Goal: Task Accomplishment & Management: Manage account settings

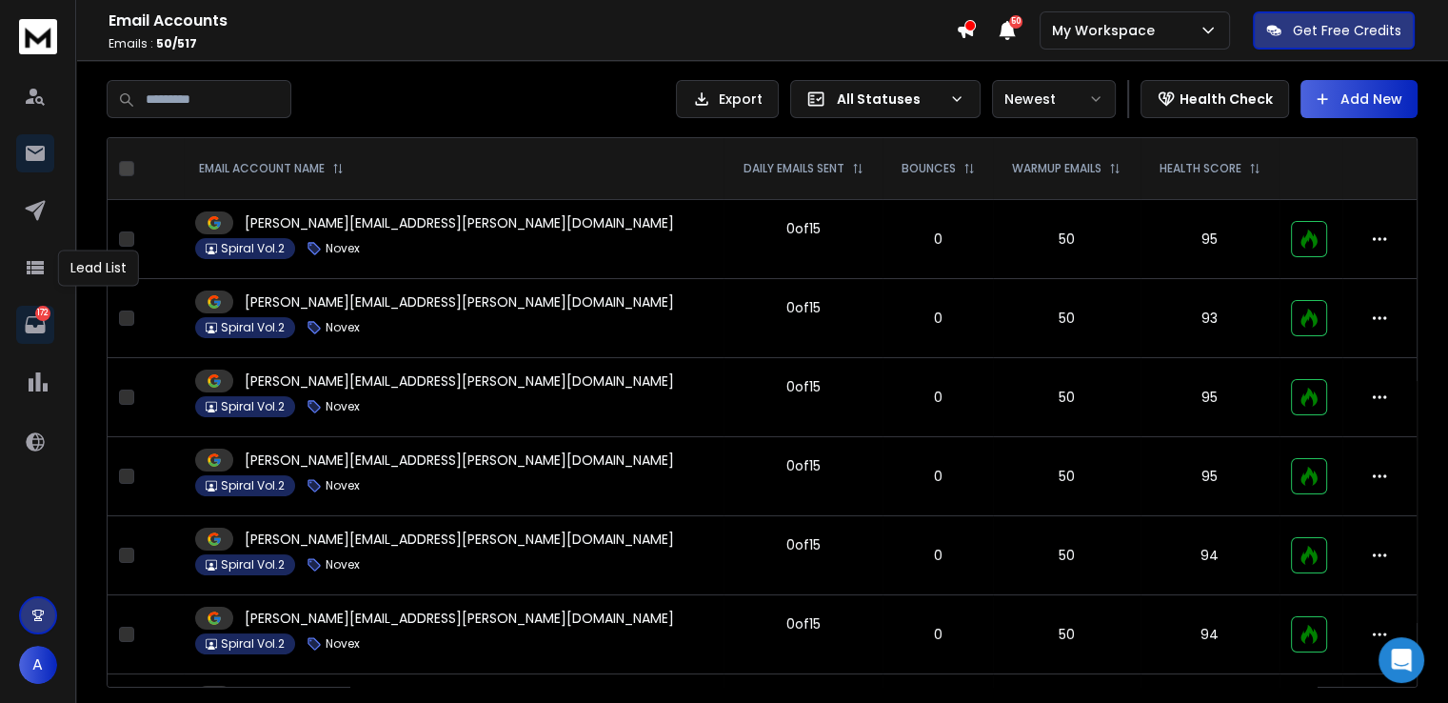
click at [46, 313] on p "172" at bounding box center [42, 313] width 15 height 15
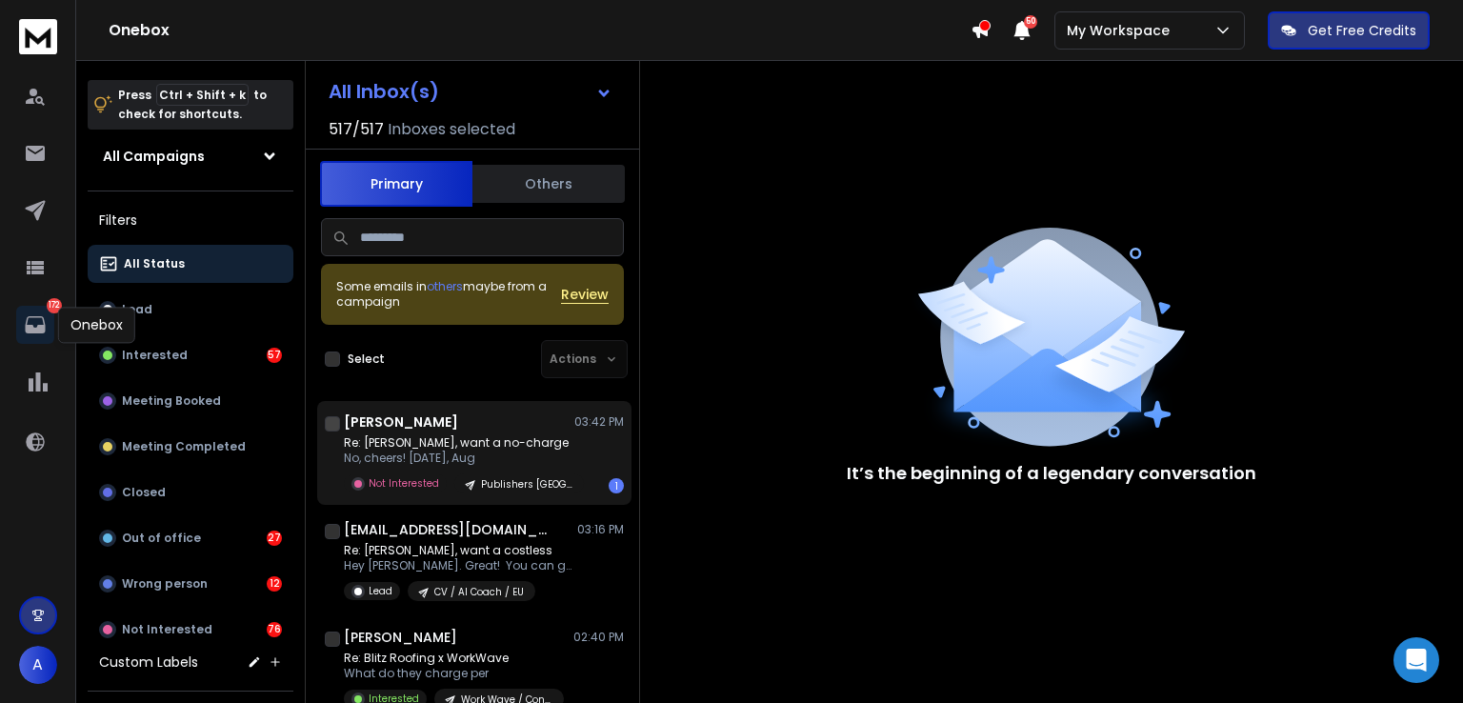
click at [547, 441] on p "Re: Tyler, want a no-charge" at bounding box center [458, 442] width 229 height 15
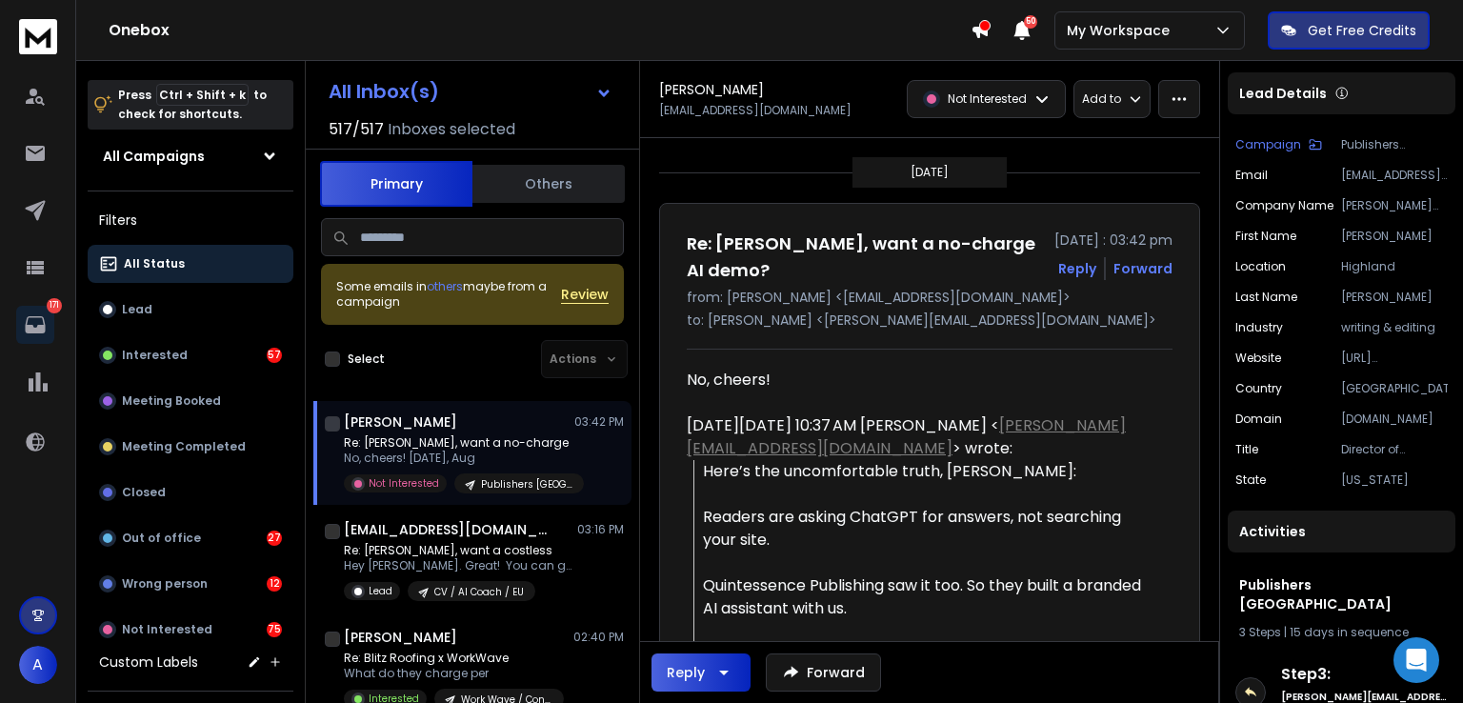
click at [1174, 104] on icon "button" at bounding box center [1178, 98] width 17 height 17
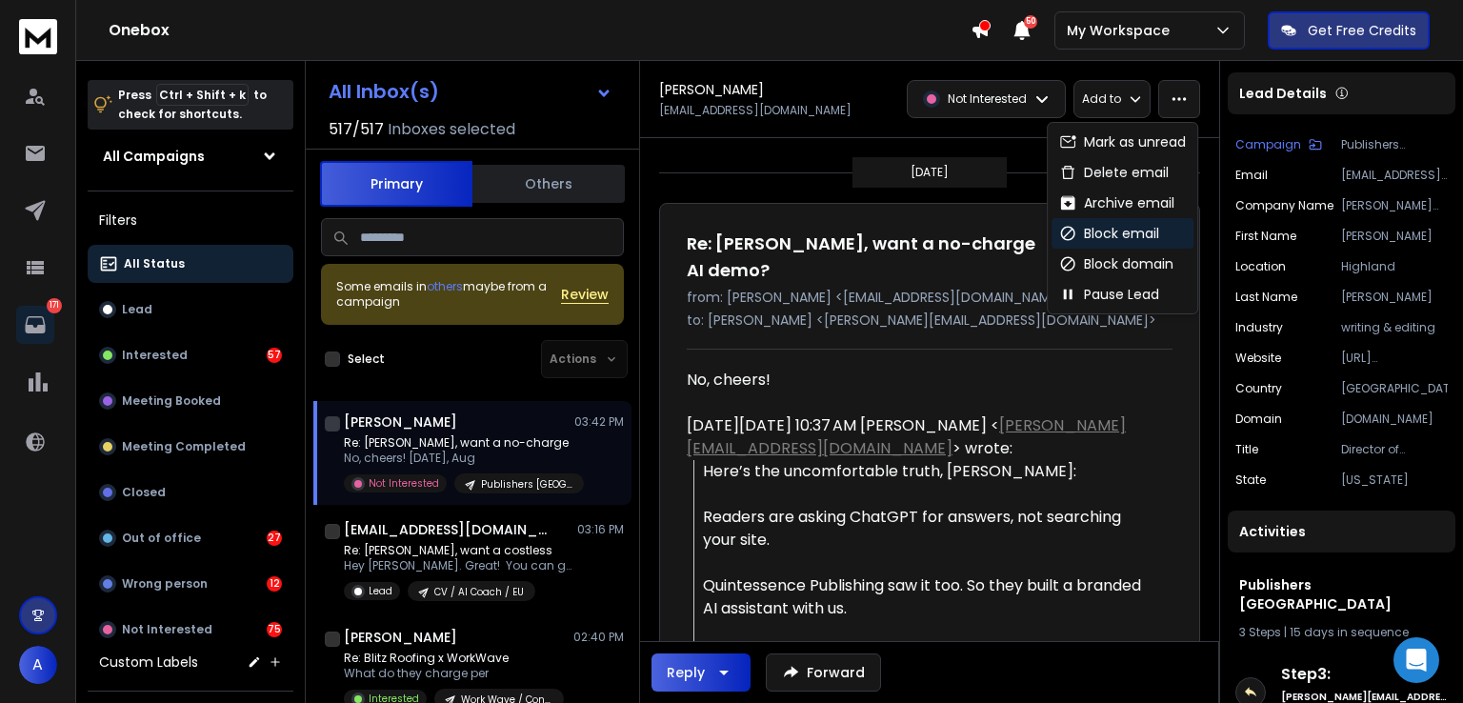
click at [1144, 222] on div "Block email" at bounding box center [1122, 233] width 142 height 30
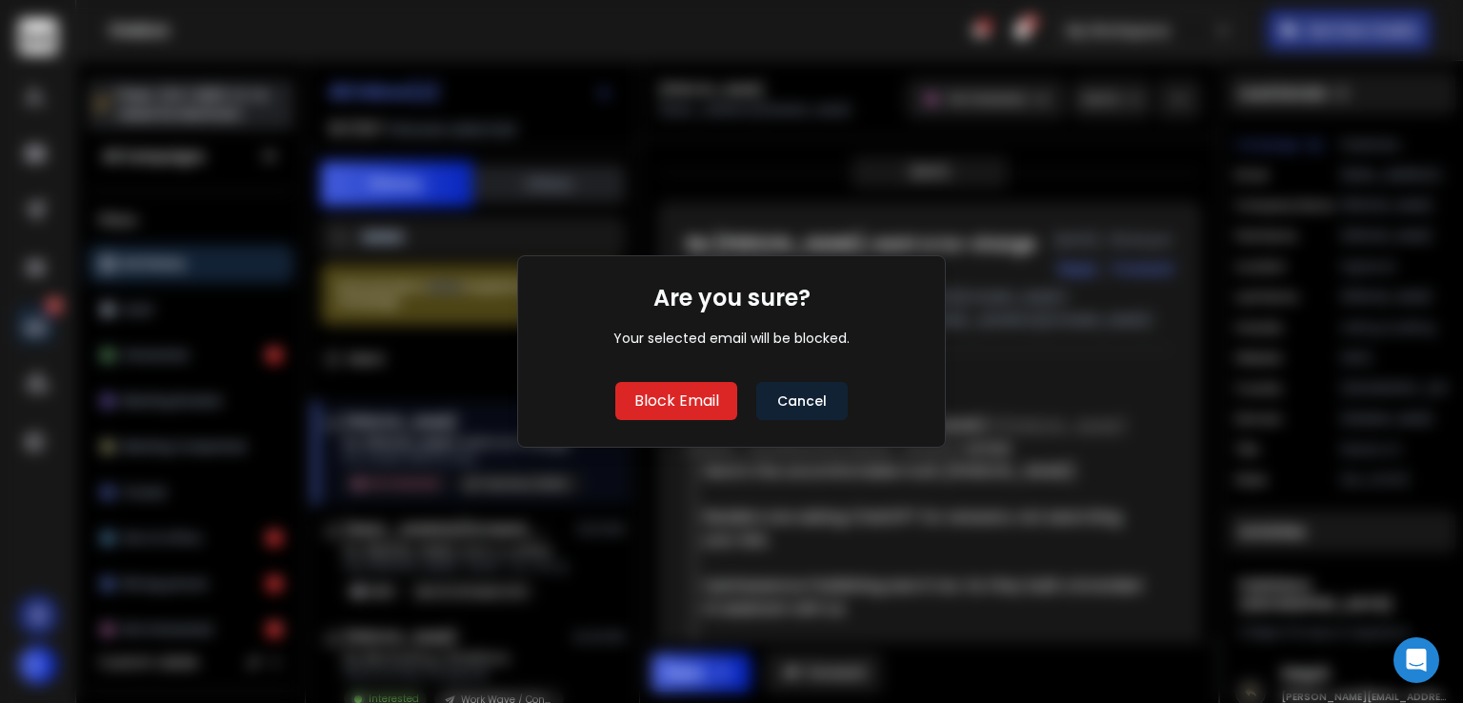
click at [608, 380] on div "Are you sure? Your selected email will be blocked. Block Email Cancel" at bounding box center [731, 351] width 373 height 137
click at [618, 385] on button "Block Email" at bounding box center [676, 401] width 122 height 38
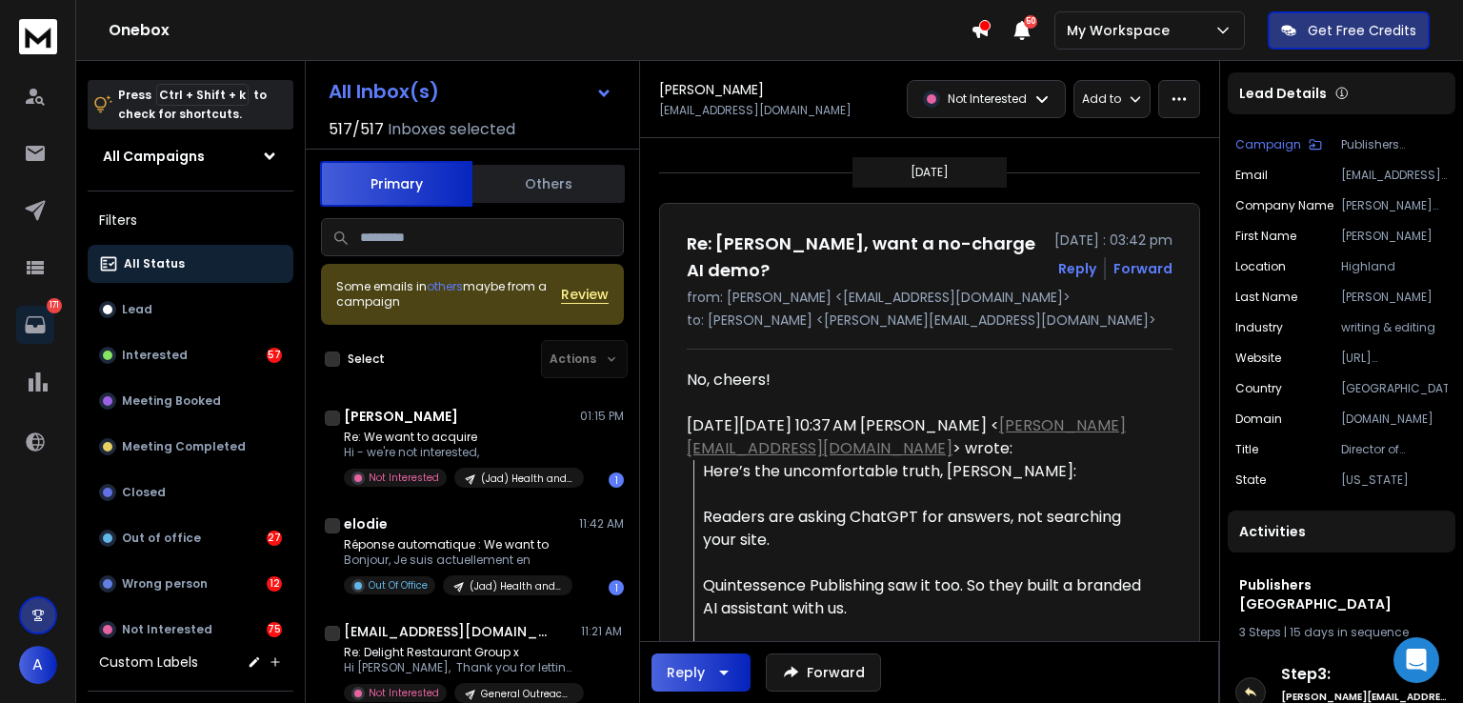
scroll to position [509, 0]
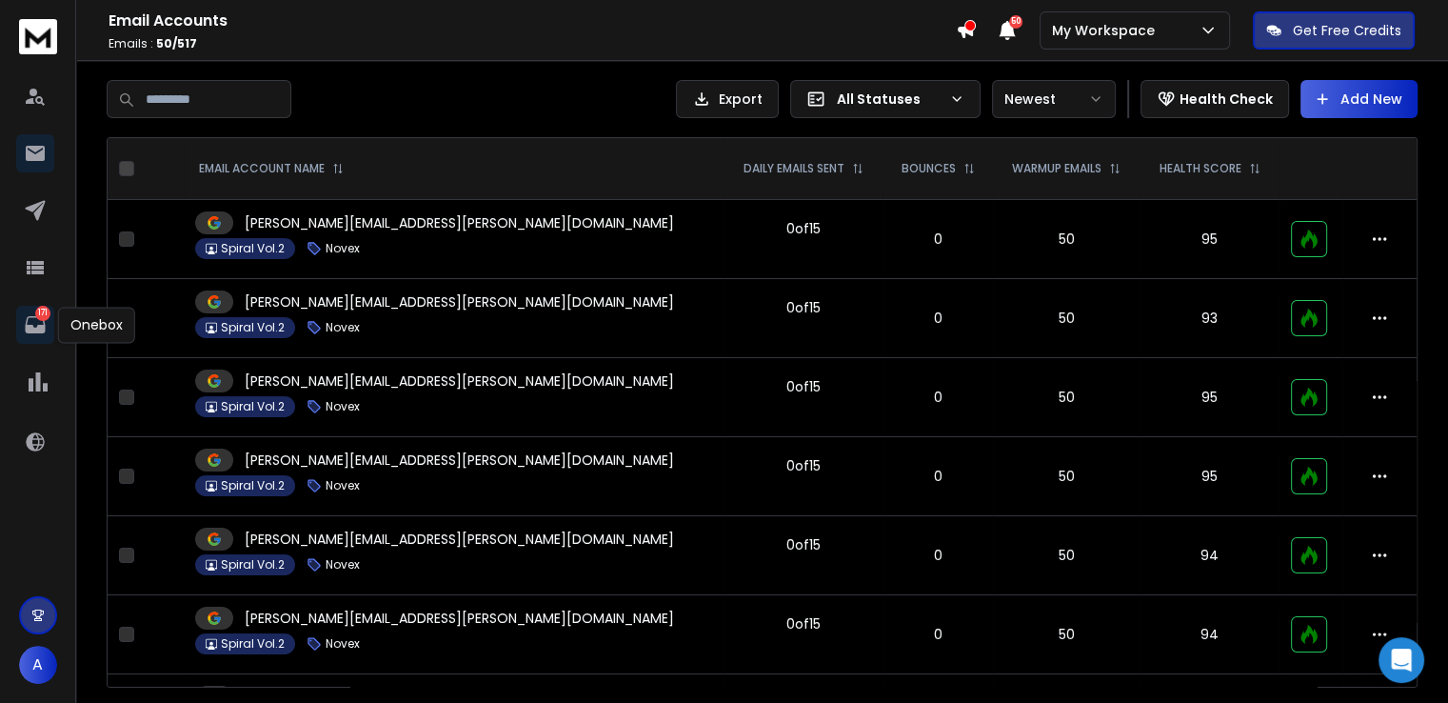
click at [34, 314] on link "171" at bounding box center [35, 325] width 38 height 38
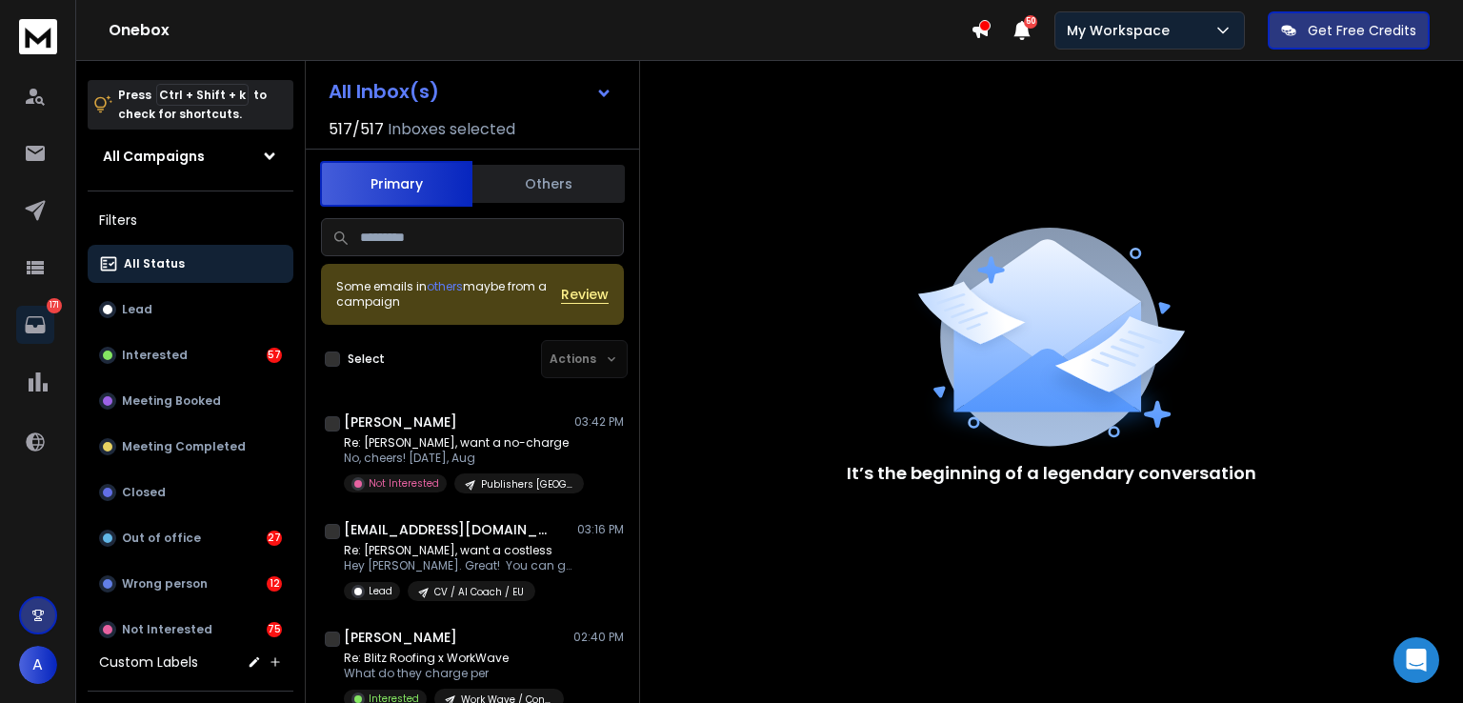
click at [1146, 29] on p "My Workspace" at bounding box center [1121, 30] width 110 height 19
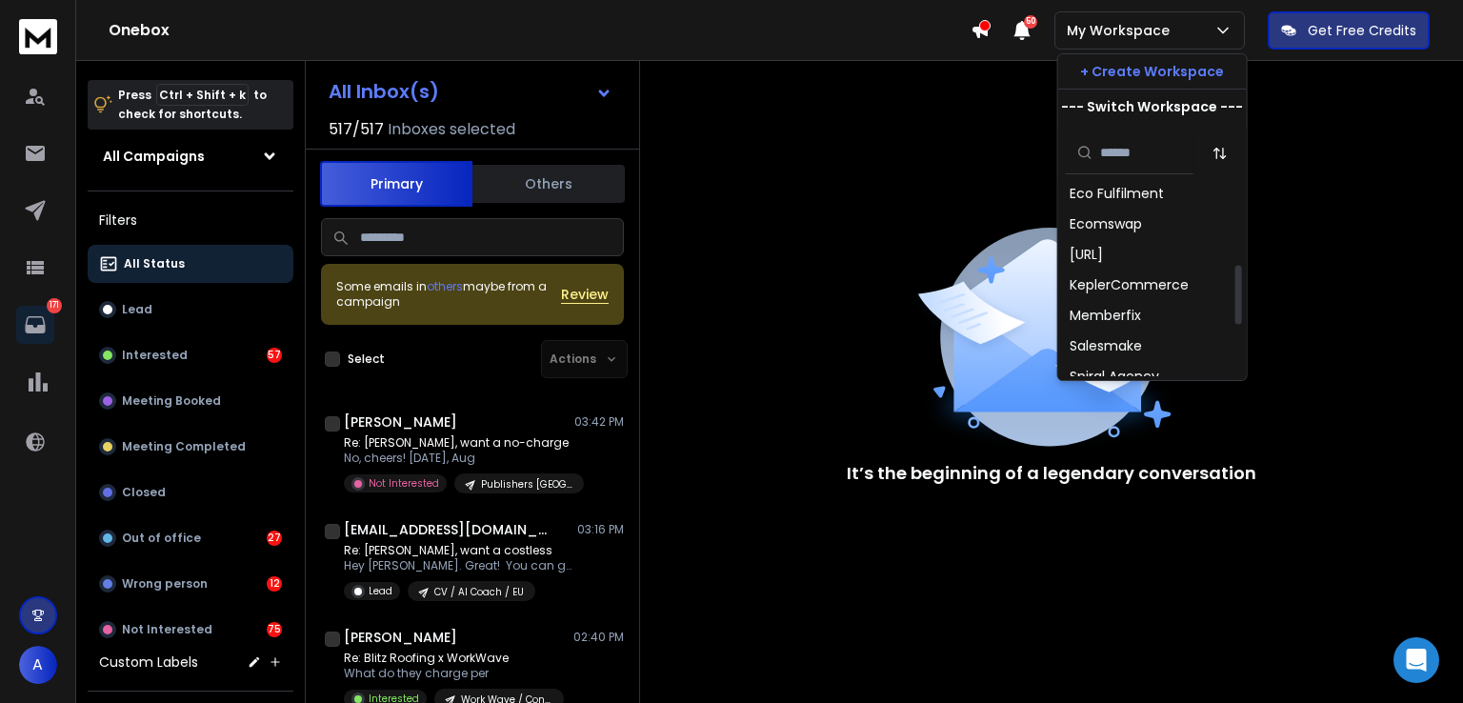
drag, startPoint x: 1242, startPoint y: 212, endPoint x: 1238, endPoint y: 294, distance: 82.0
click at [1240, 294] on div at bounding box center [1238, 281] width 10 height 190
click at [1194, 279] on div "KeplerCommerce" at bounding box center [1152, 283] width 181 height 30
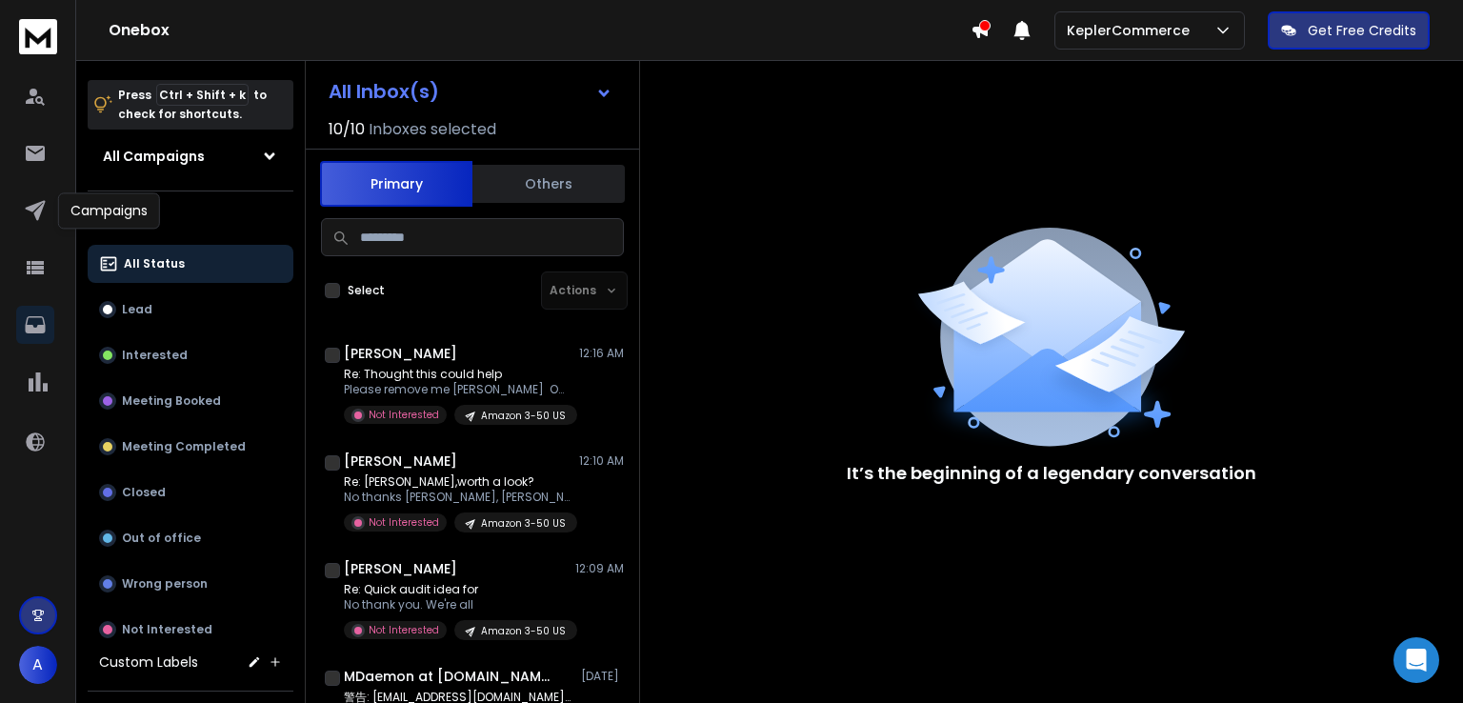
click at [48, 213] on link at bounding box center [35, 210] width 38 height 38
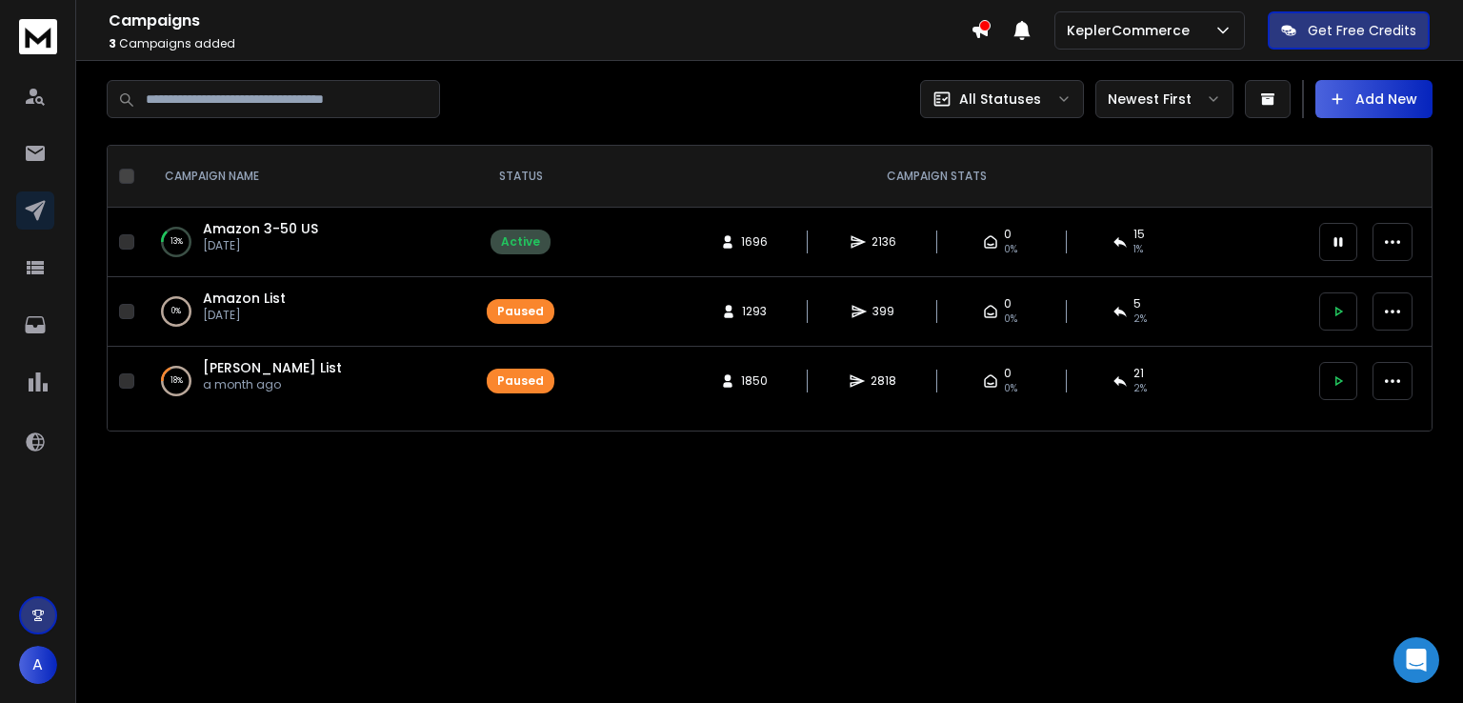
click at [284, 228] on span "Amazon 3-50 US" at bounding box center [260, 228] width 115 height 19
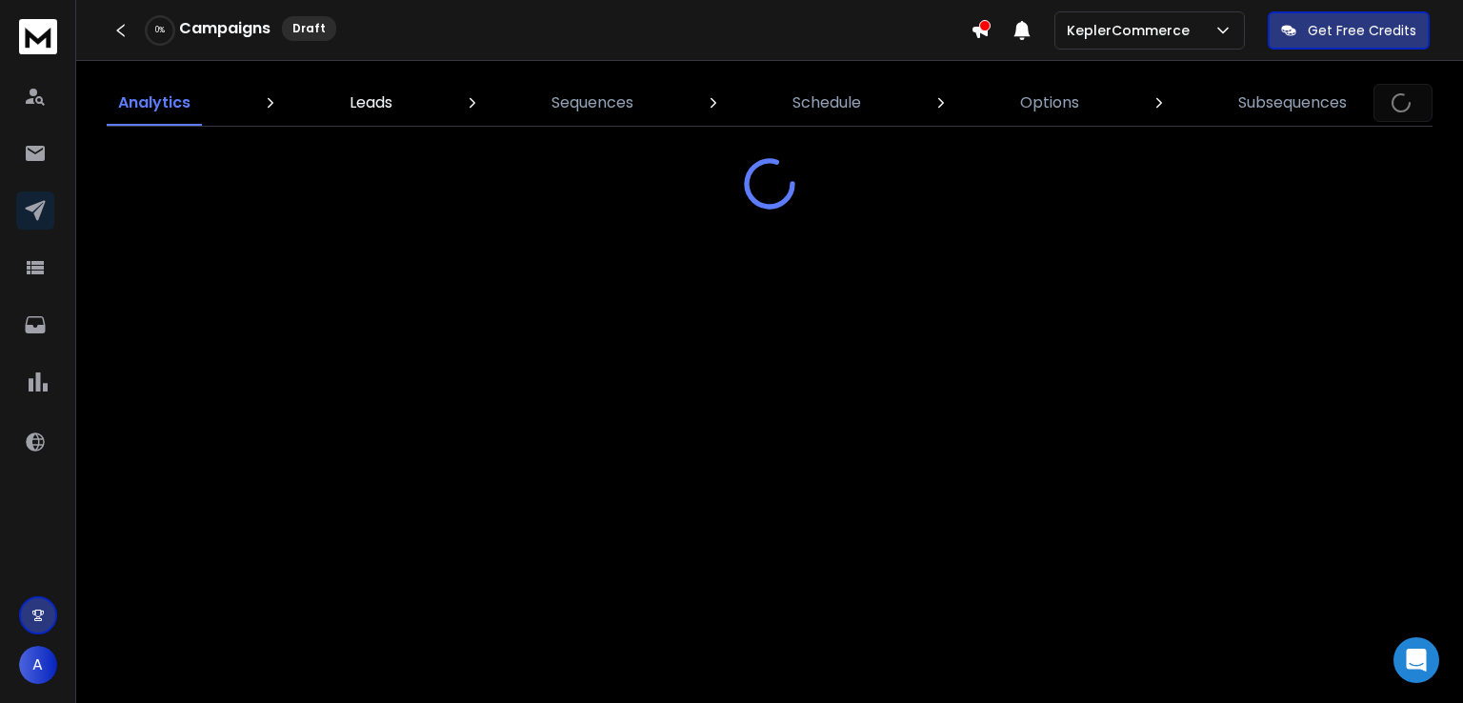
click at [335, 107] on div "Analytics Leads Sequences Schedule Options Subsequences" at bounding box center [732, 103] width 1251 height 46
click at [379, 108] on p "Leads" at bounding box center [370, 102] width 43 height 23
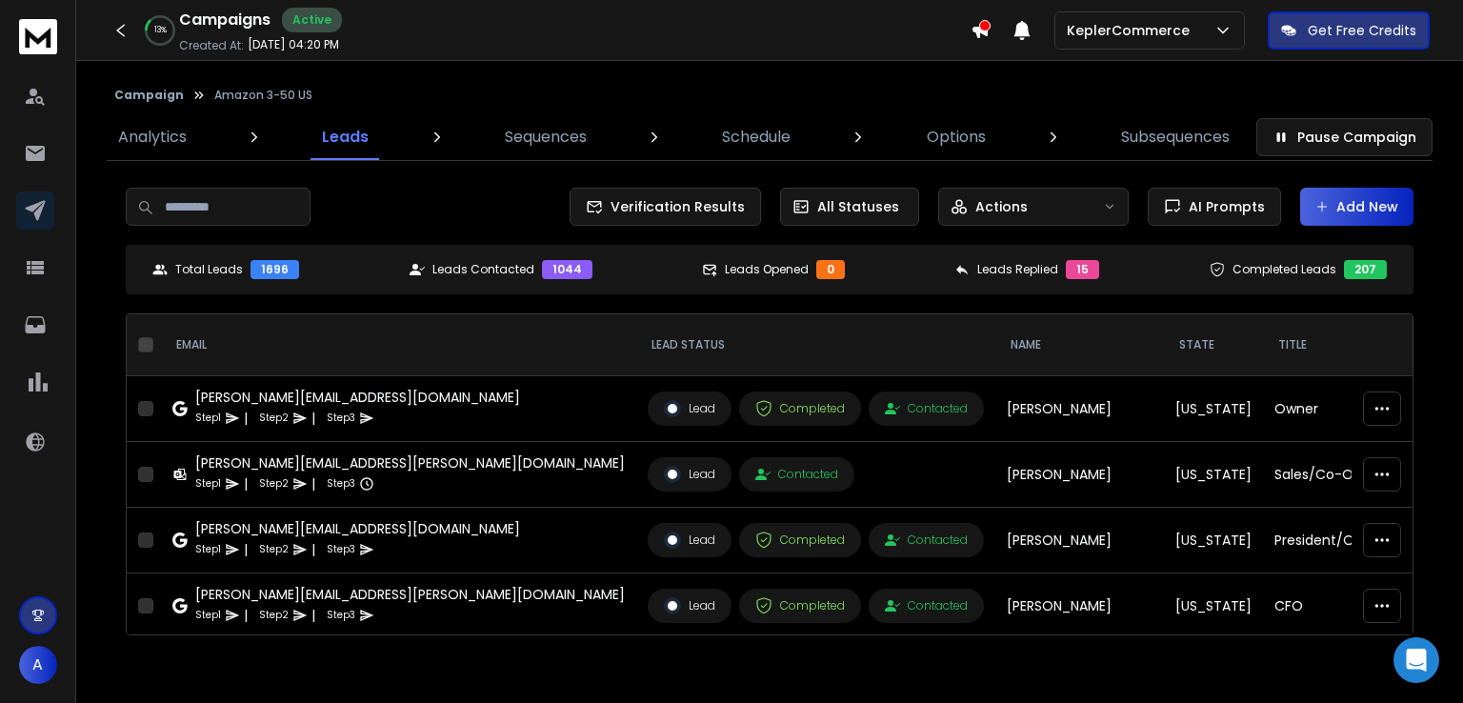
click at [1360, 206] on button "Add New" at bounding box center [1356, 207] width 113 height 38
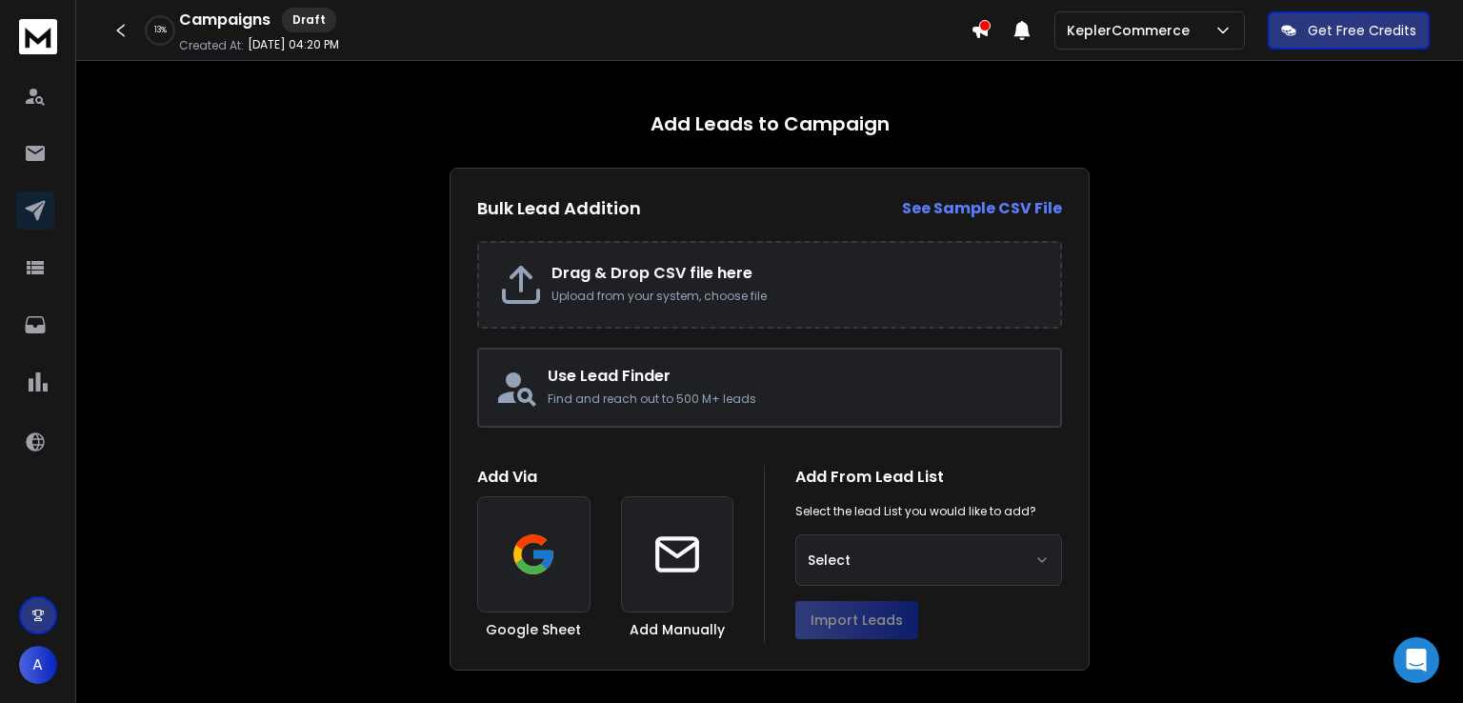
click at [765, 249] on div "Drag & Drop CSV file here Upload from your system, choose file" at bounding box center [769, 285] width 585 height 88
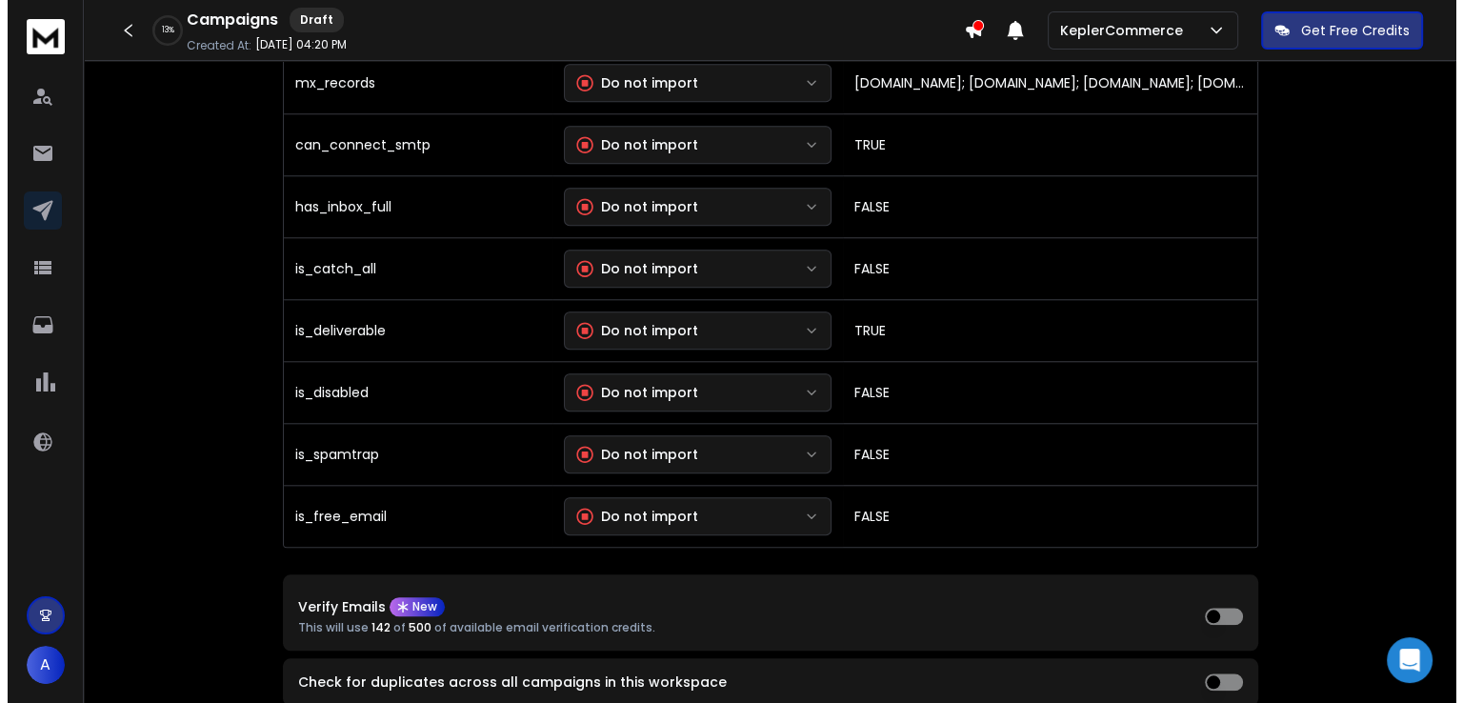
scroll to position [2029, 0]
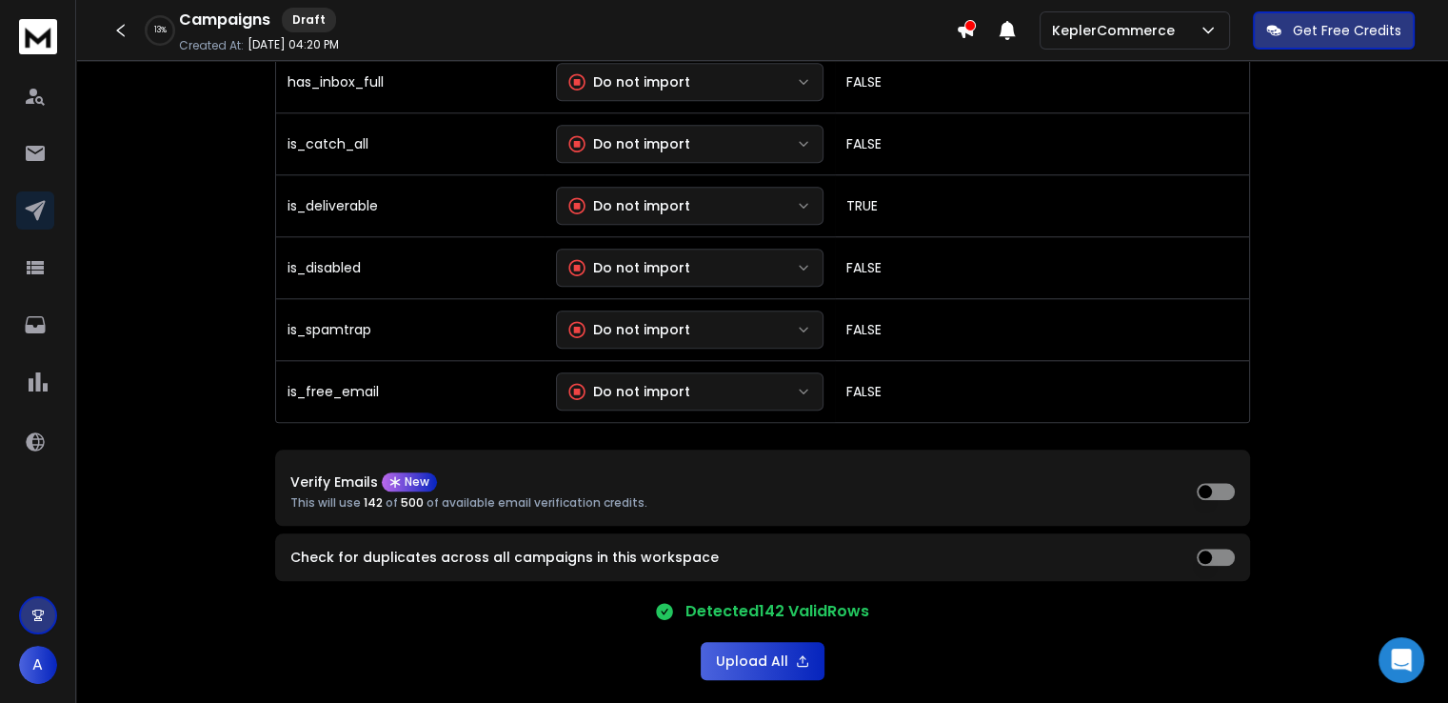
click at [755, 658] on button "Upload All" at bounding box center [763, 661] width 124 height 38
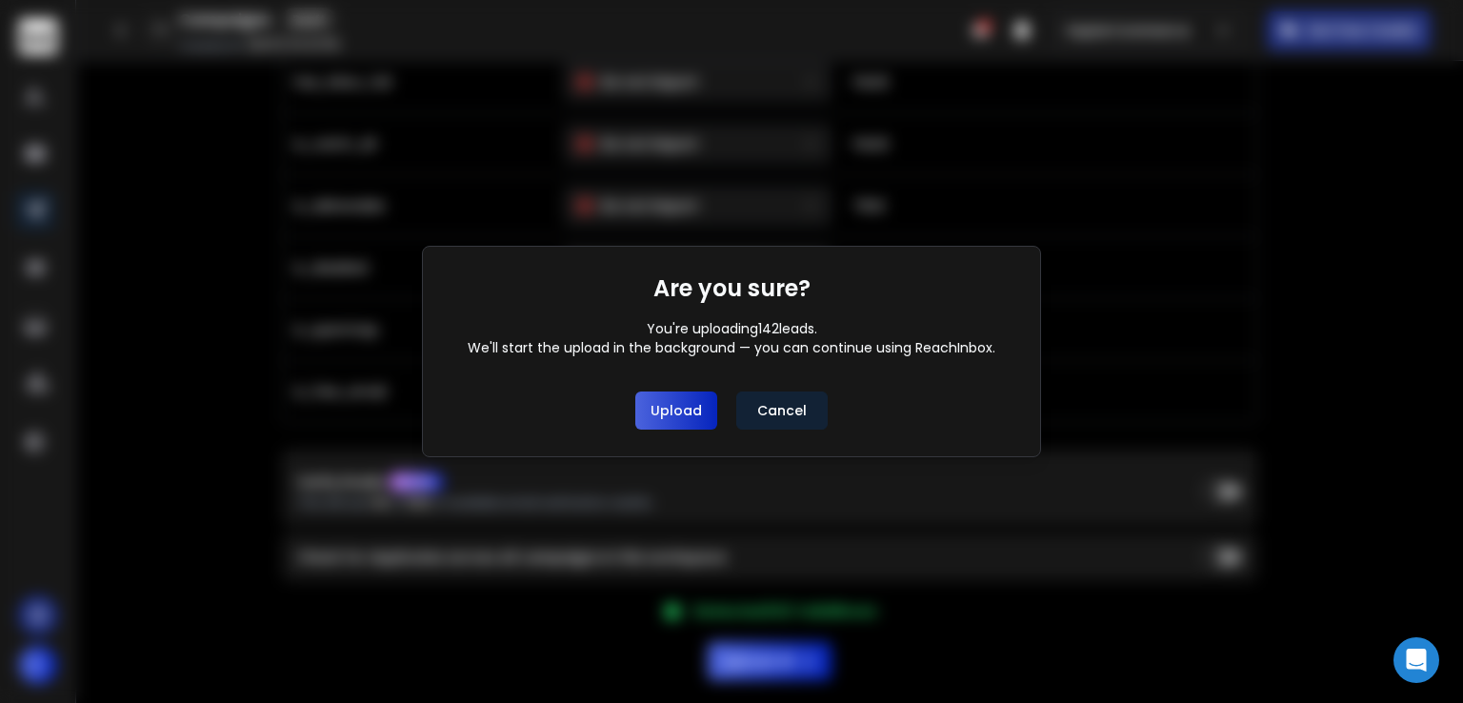
click at [678, 405] on button "Upload" at bounding box center [676, 410] width 82 height 38
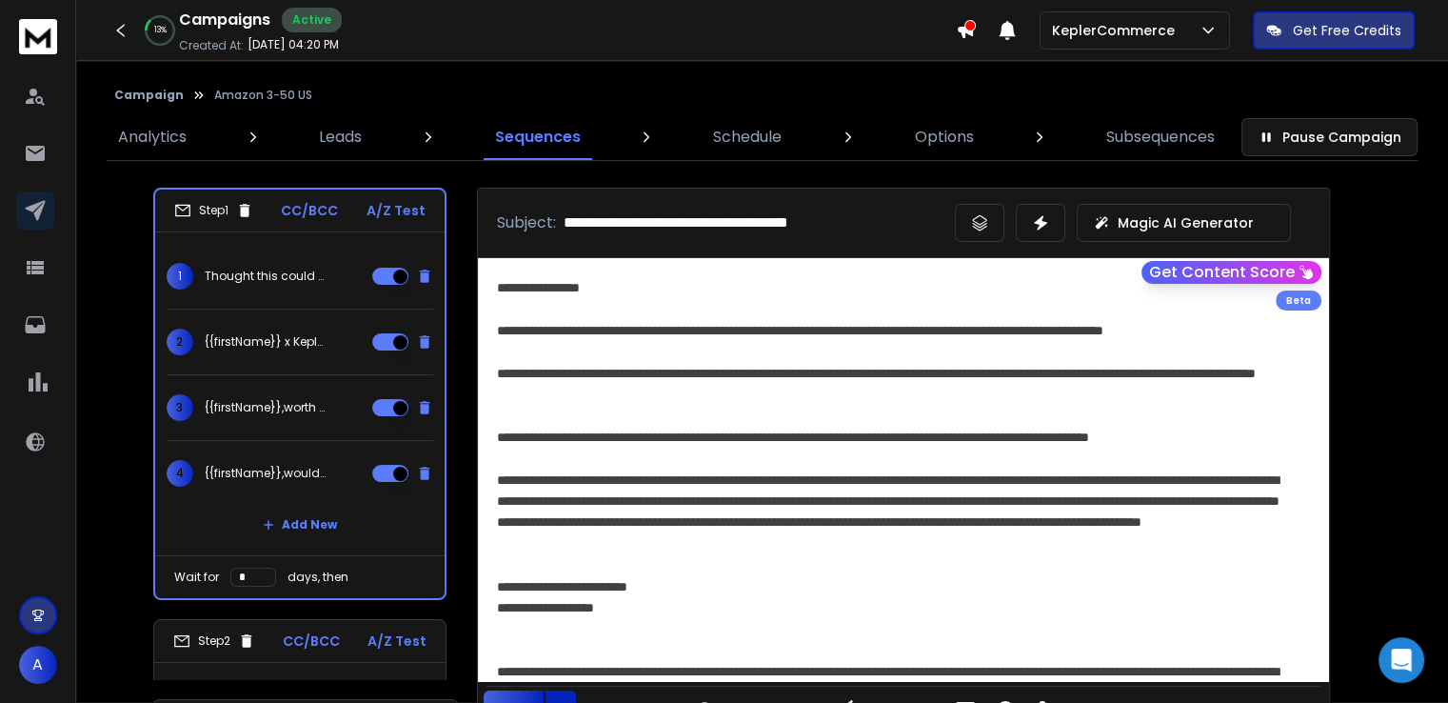
scroll to position [60, 0]
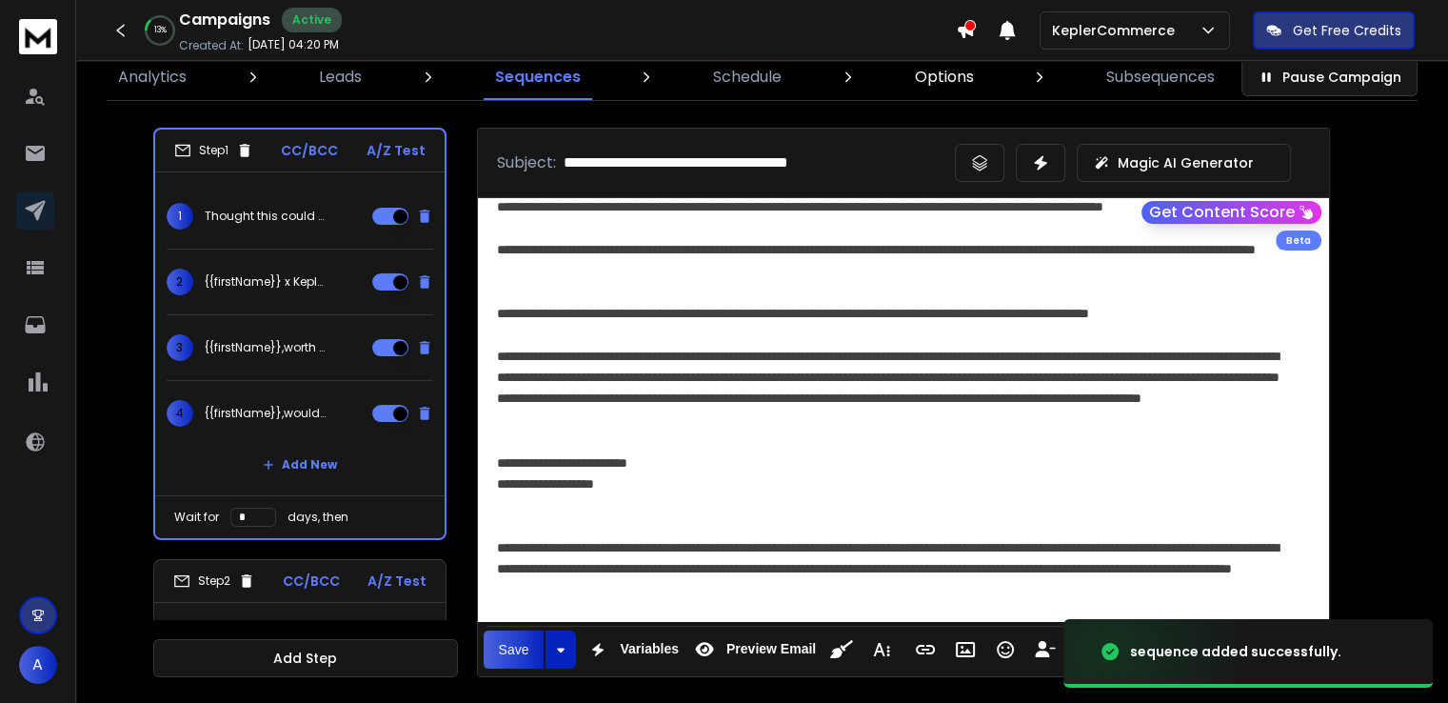
click at [918, 85] on p "Options" at bounding box center [944, 77] width 59 height 23
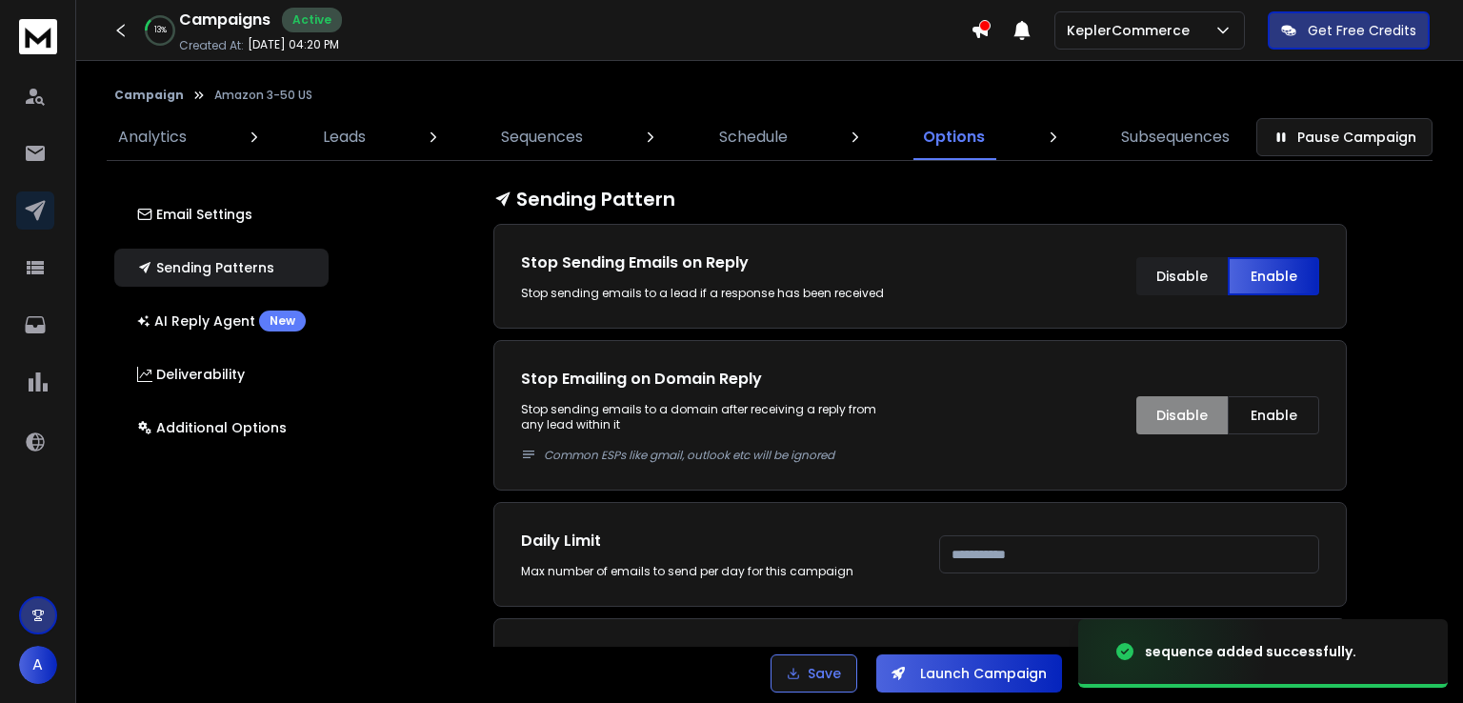
scroll to position [933, 0]
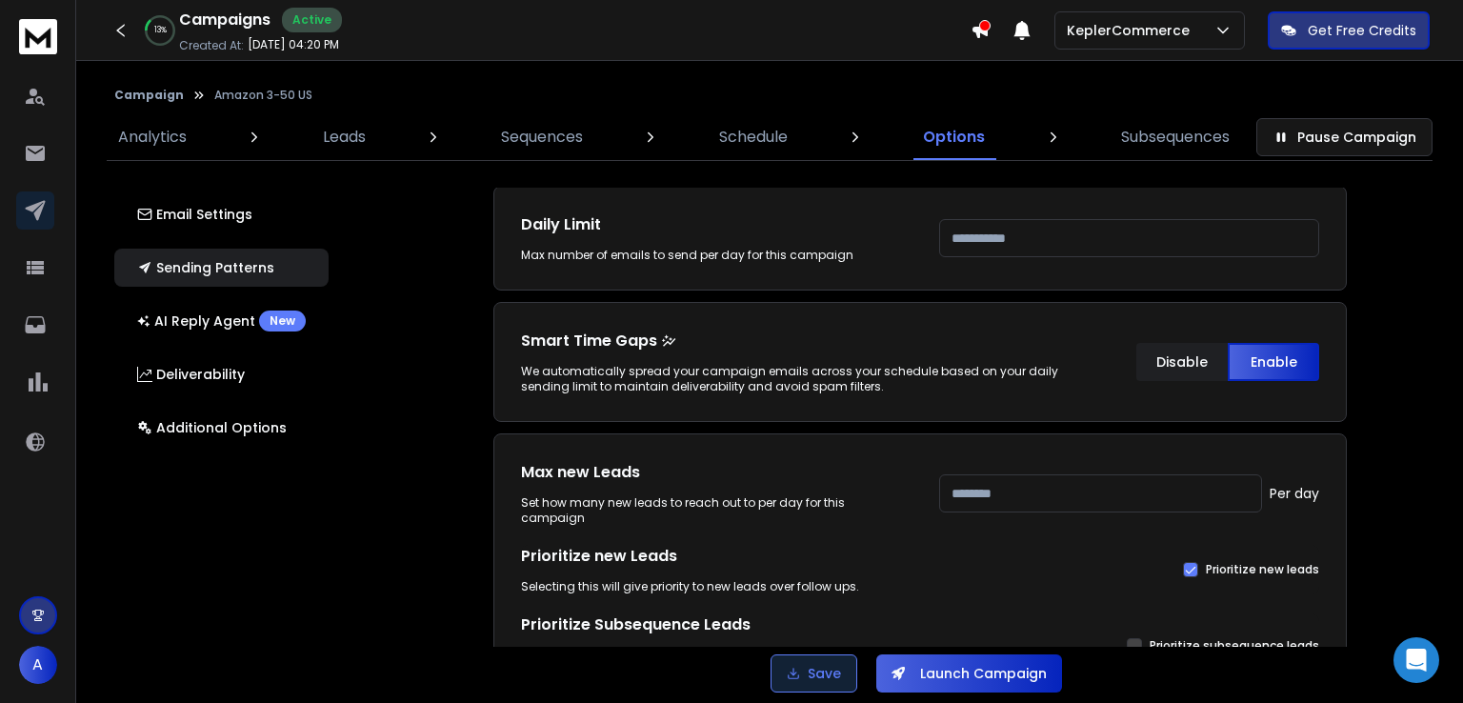
click at [817, 670] on button "Save" at bounding box center [813, 673] width 87 height 38
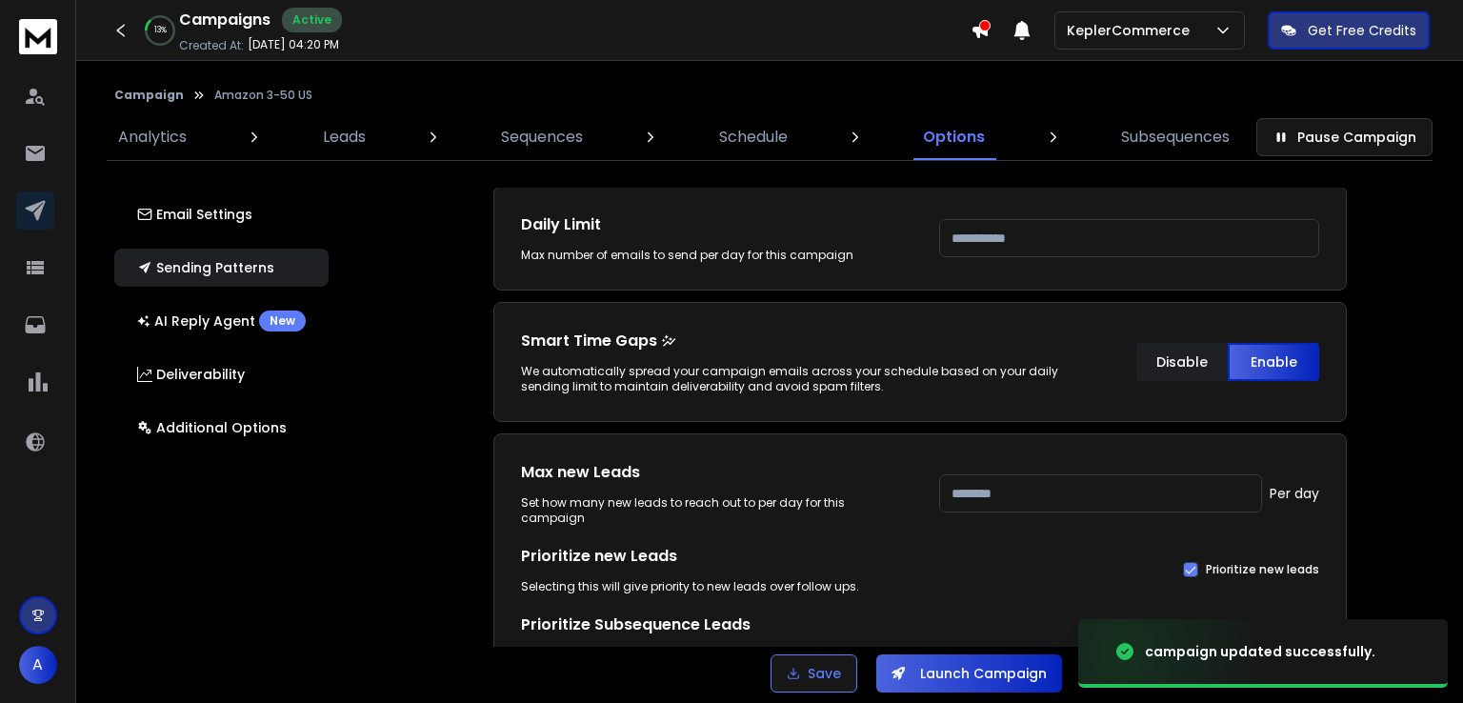
click at [937, 673] on button "Launch Campaign" at bounding box center [969, 673] width 186 height 38
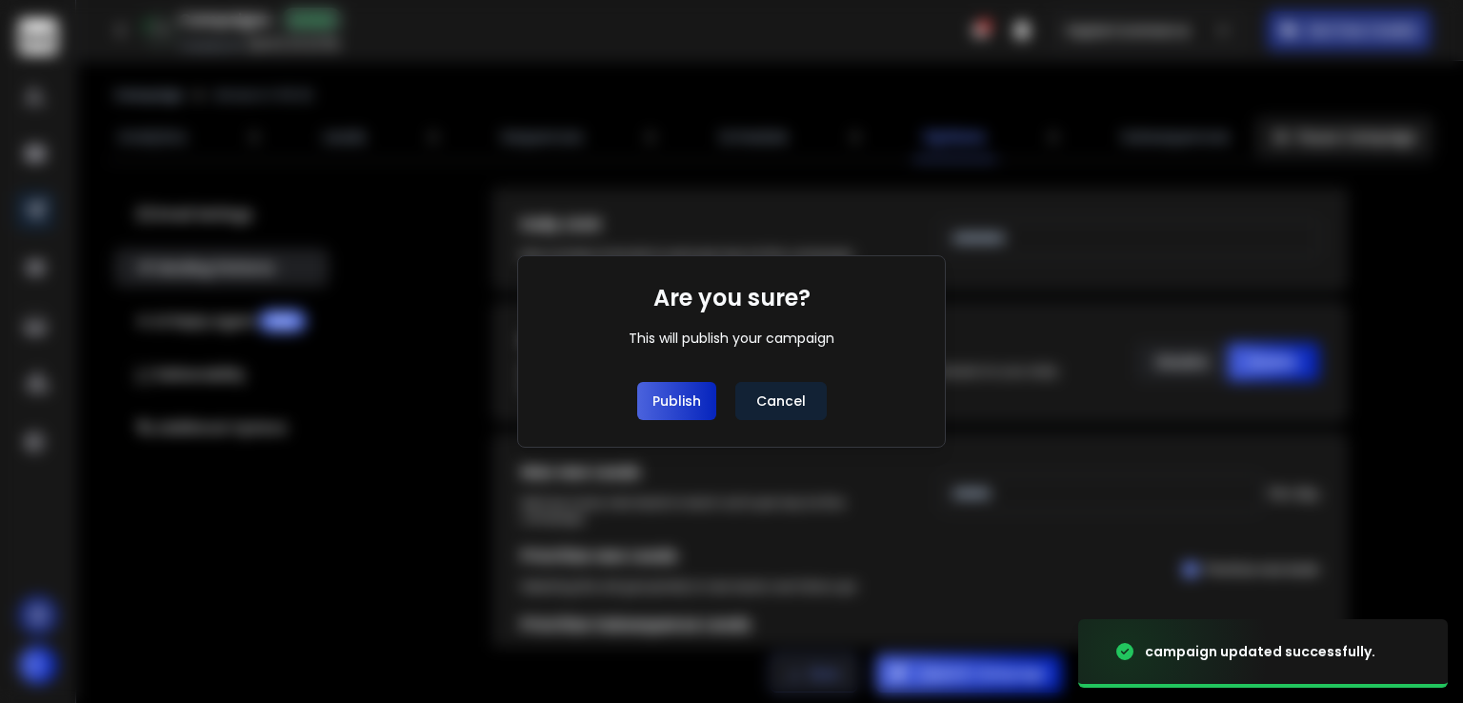
click at [690, 393] on button "Publish" at bounding box center [676, 401] width 79 height 38
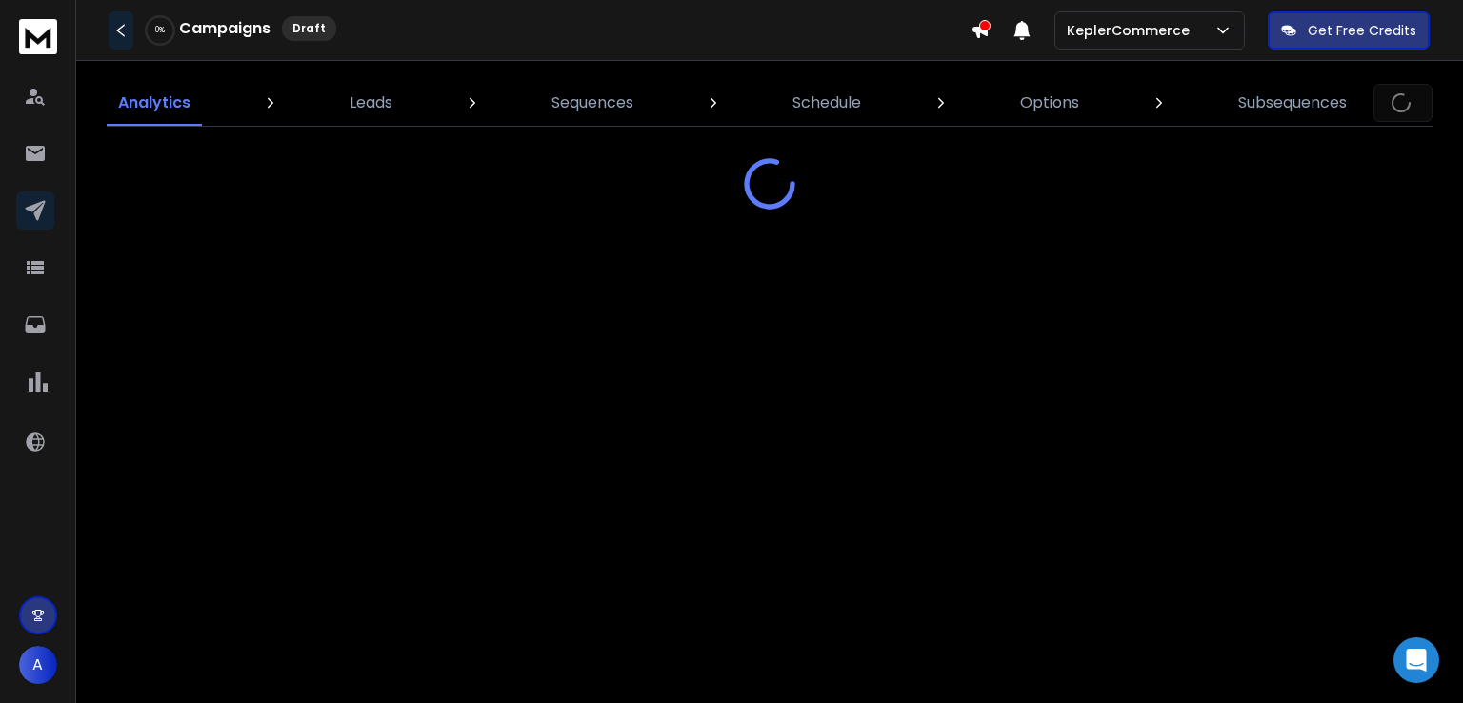
click at [122, 33] on icon at bounding box center [120, 30] width 8 height 12
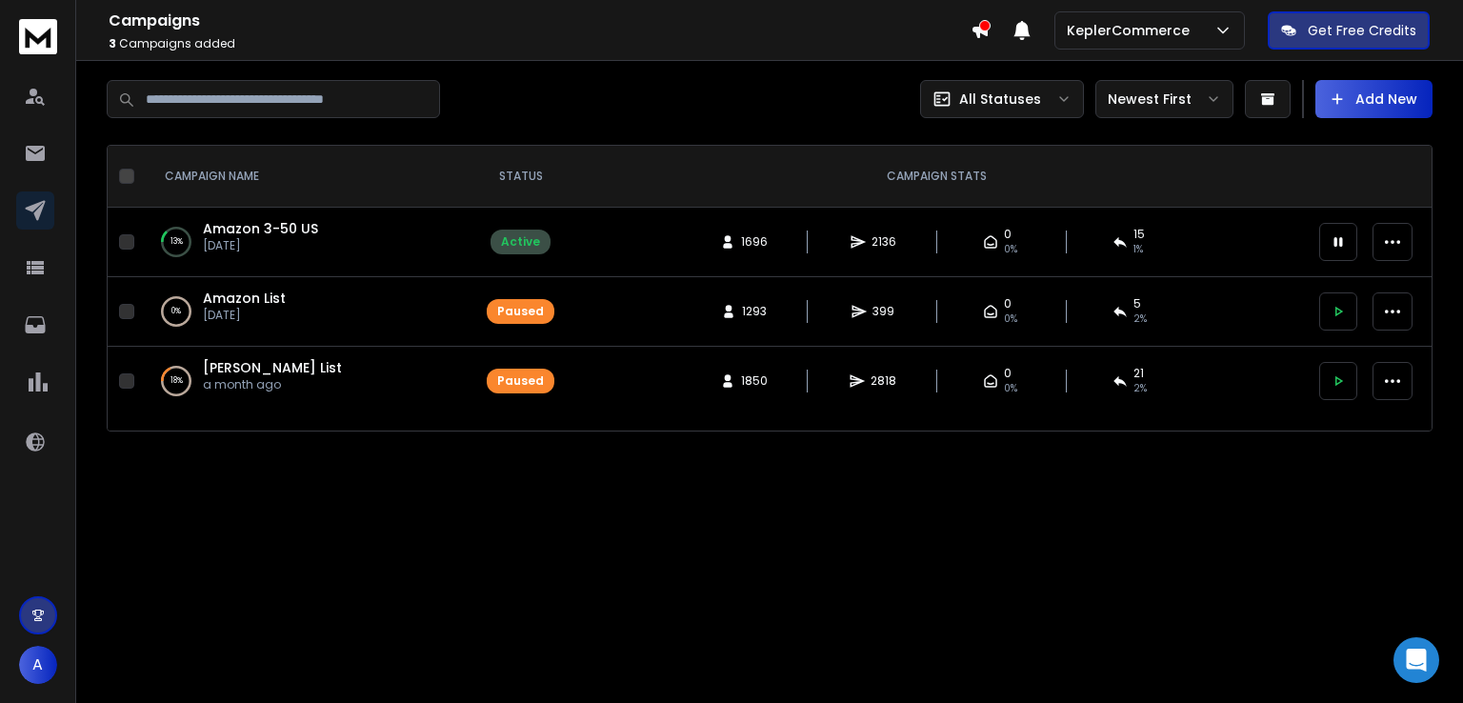
click at [396, 233] on div "13 % Amazon 3-50 US 14 days ago" at bounding box center [308, 242] width 295 height 46
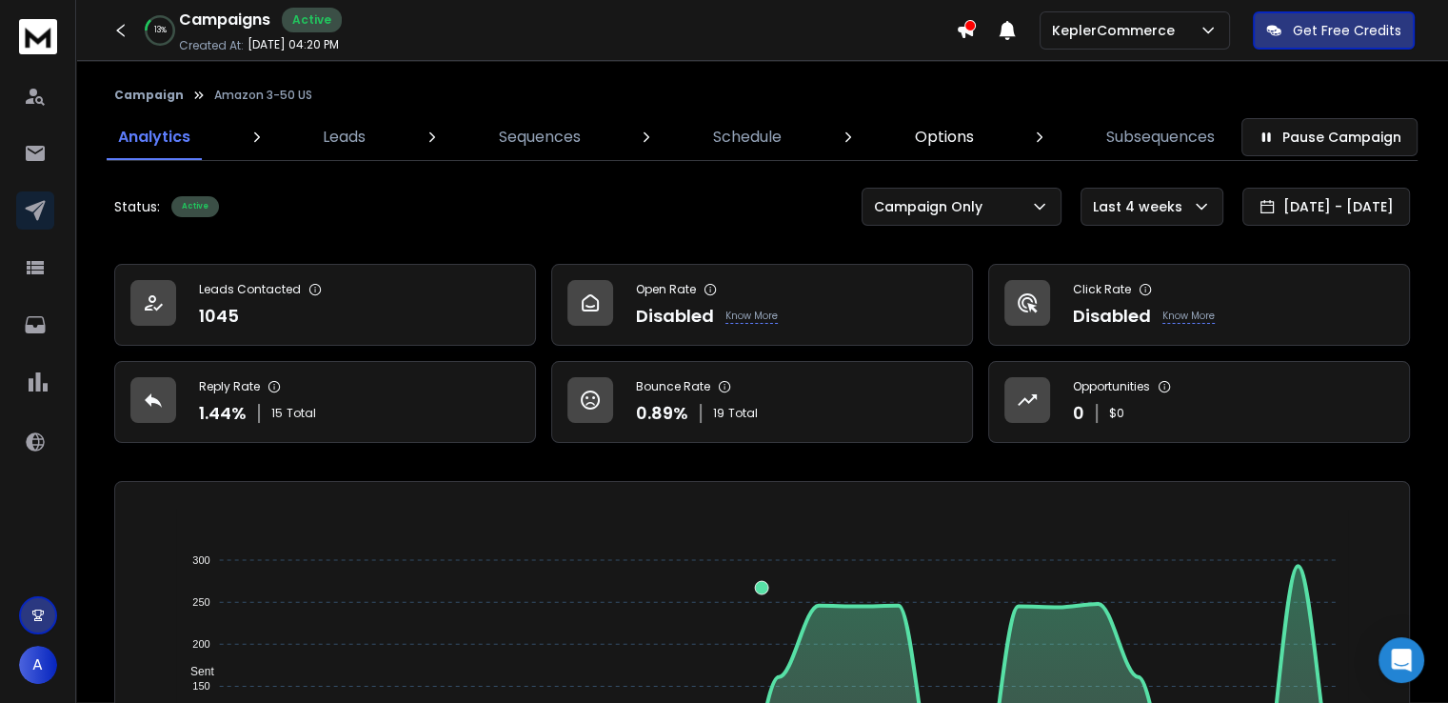
click at [963, 138] on p "Options" at bounding box center [944, 137] width 59 height 23
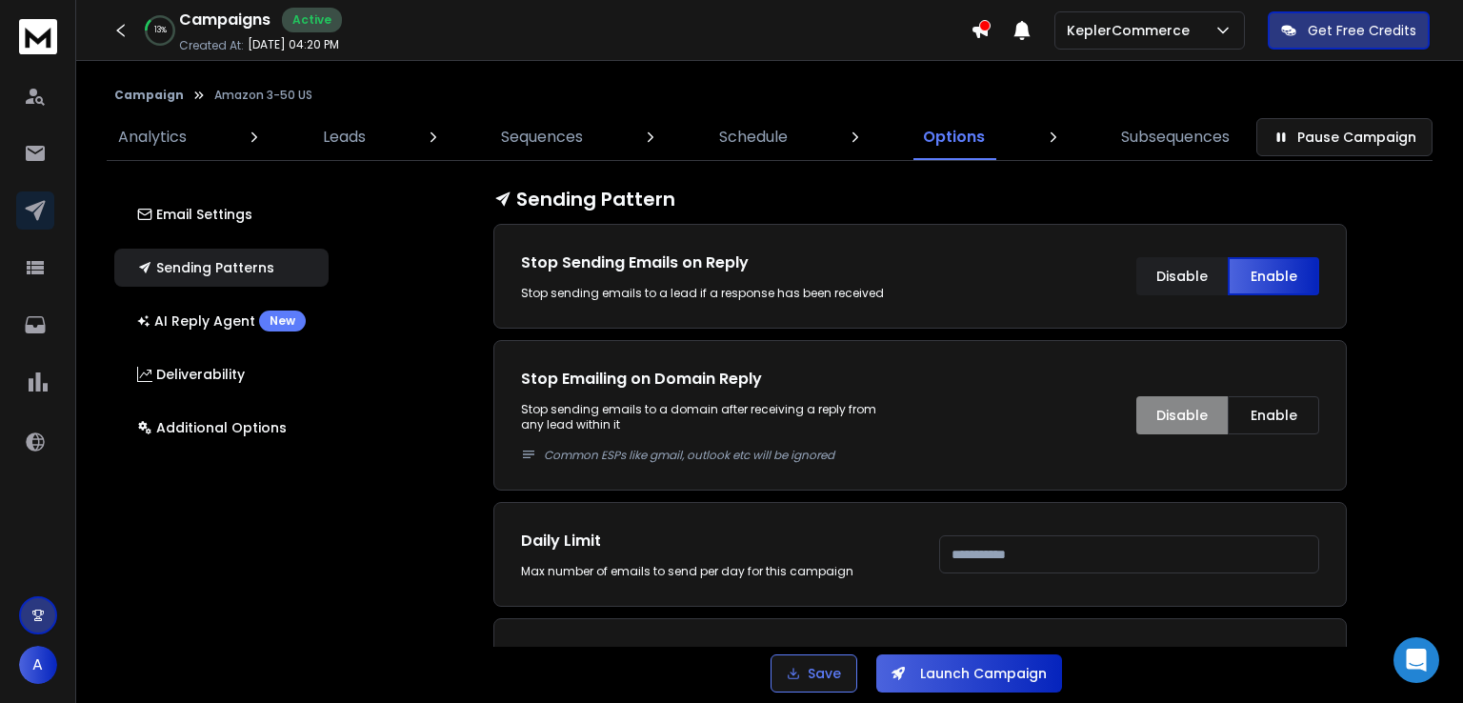
scroll to position [933, 0]
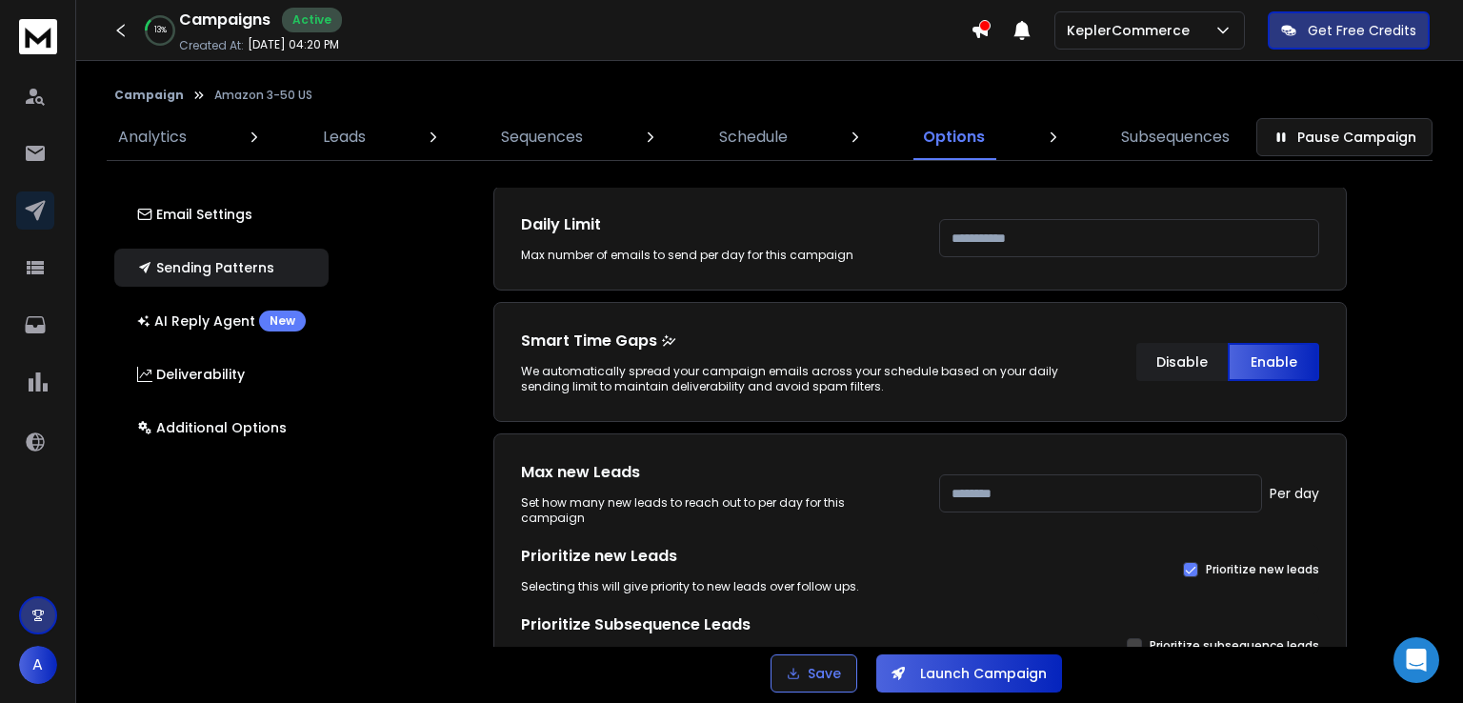
click at [1005, 492] on input "***" at bounding box center [1100, 493] width 323 height 38
type input "***"
click at [821, 675] on button "Save" at bounding box center [813, 673] width 87 height 38
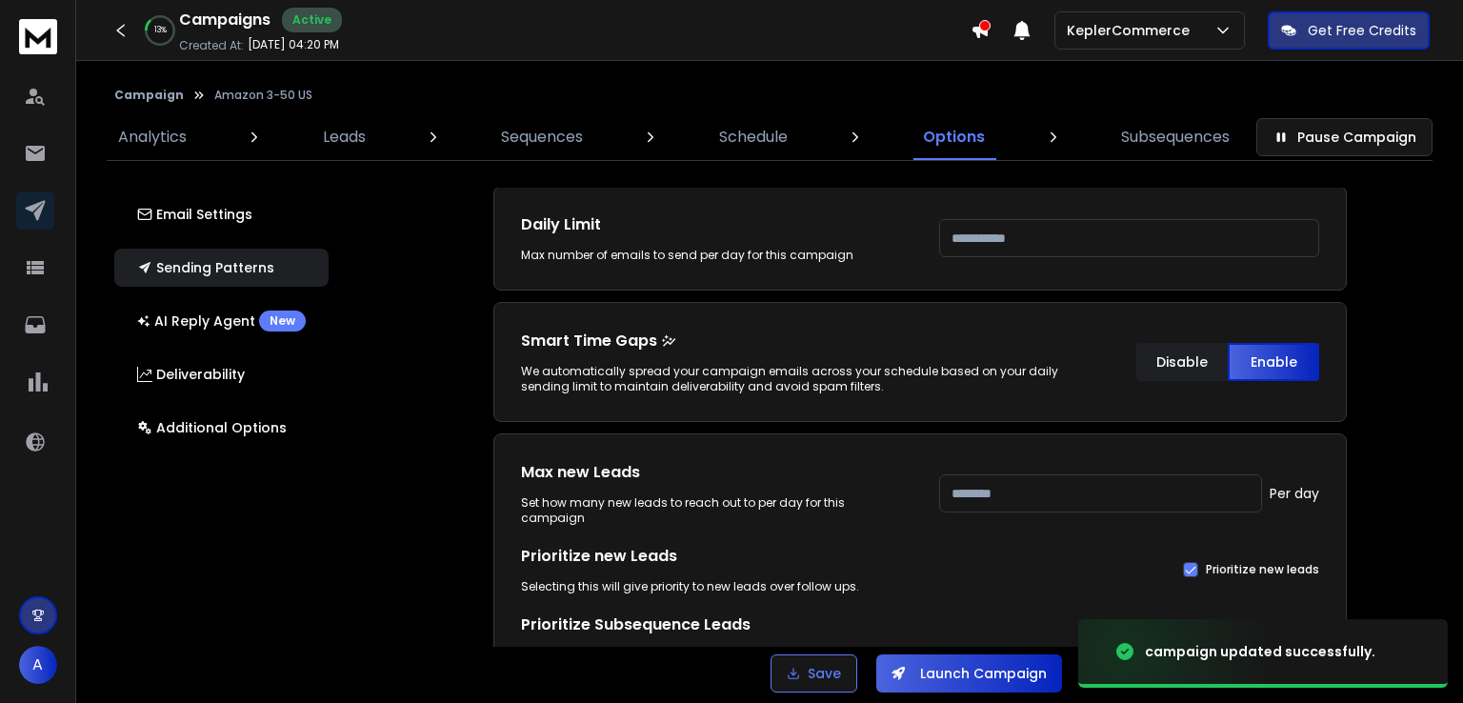
click at [945, 675] on button "Launch Campaign" at bounding box center [969, 673] width 186 height 38
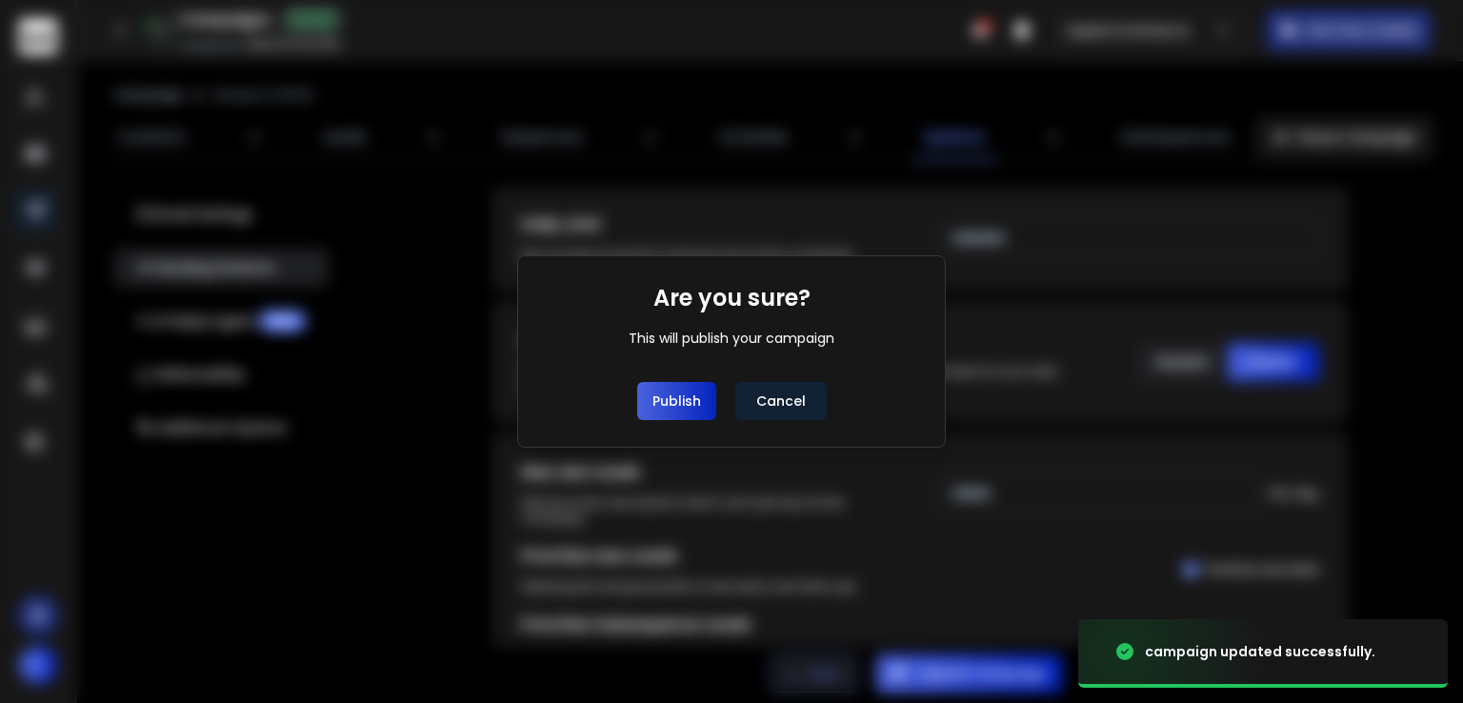
click at [687, 413] on button "Publish" at bounding box center [676, 401] width 79 height 38
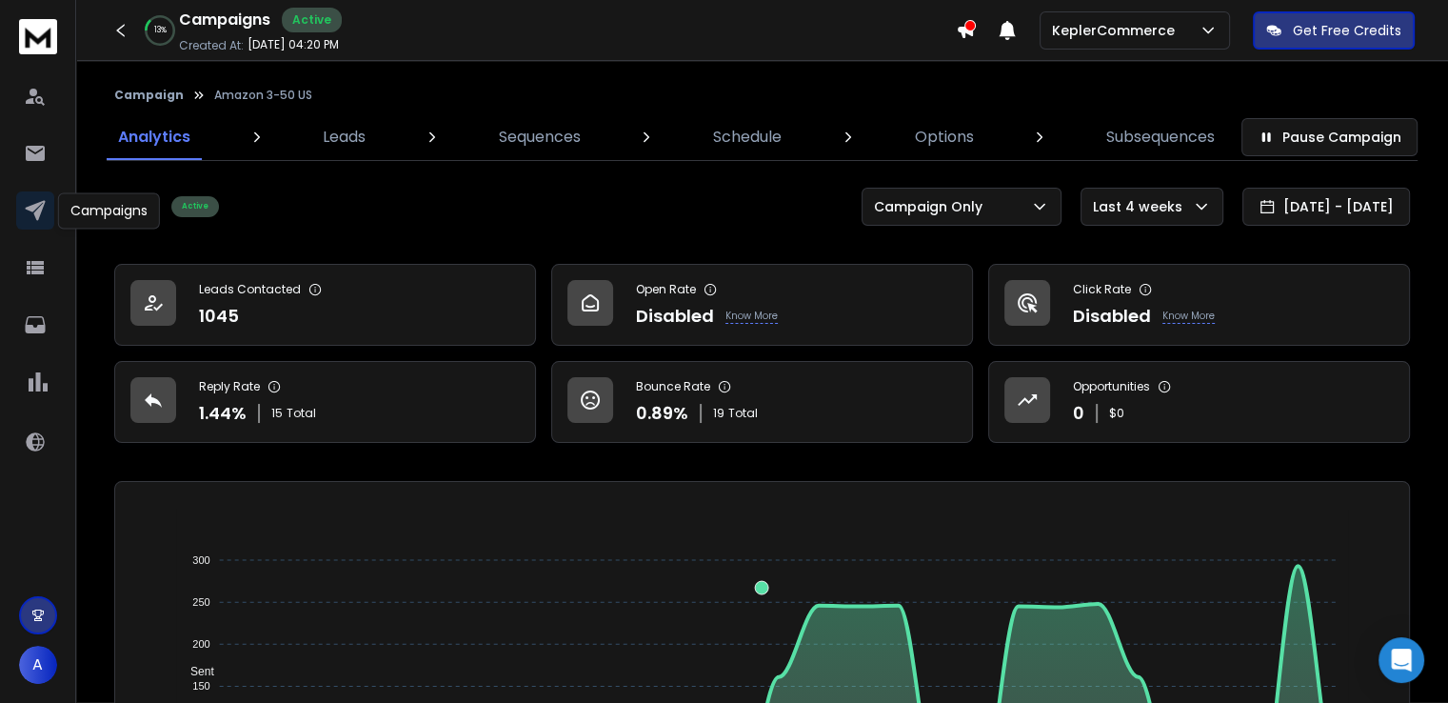
click at [50, 207] on link at bounding box center [35, 210] width 38 height 38
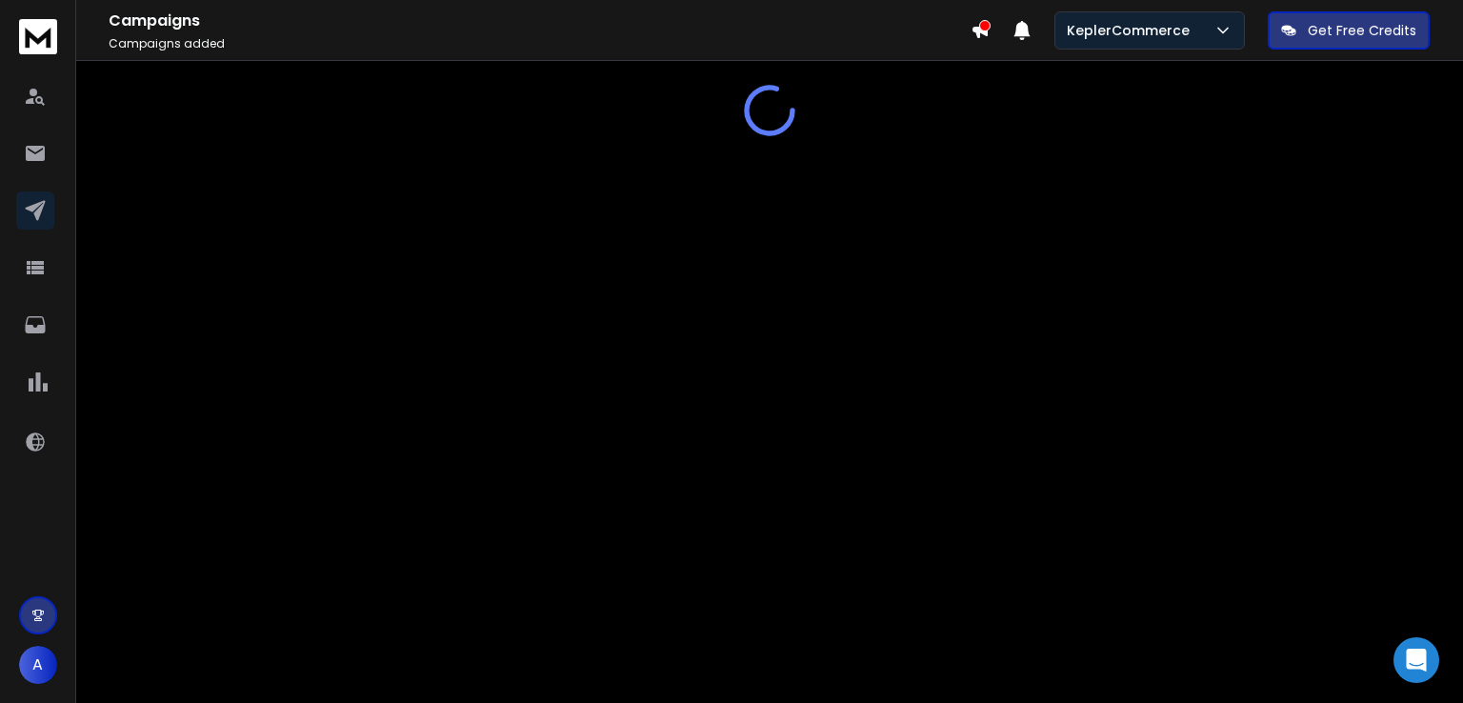
click at [1097, 25] on p "KeplerCommerce" at bounding box center [1131, 30] width 130 height 19
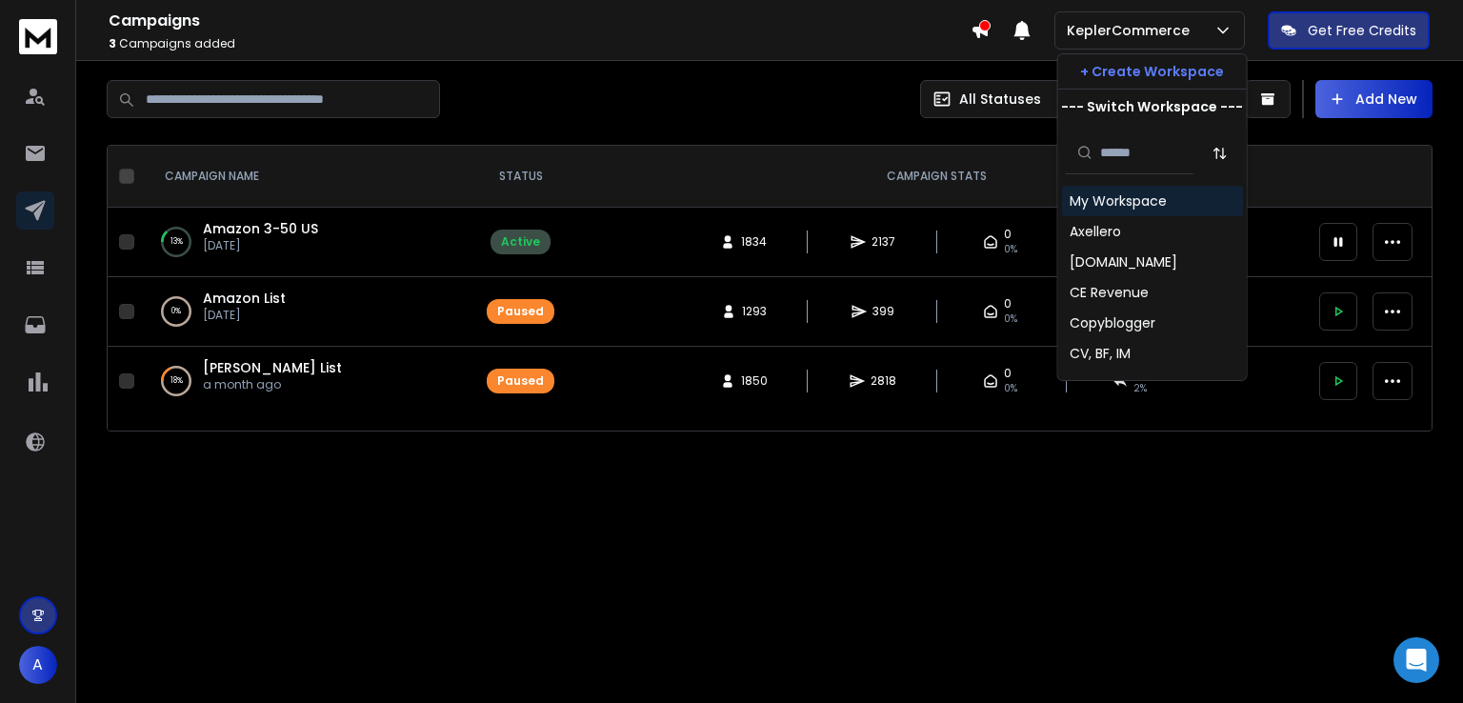
click at [1117, 200] on div "My Workspace" at bounding box center [1117, 200] width 97 height 19
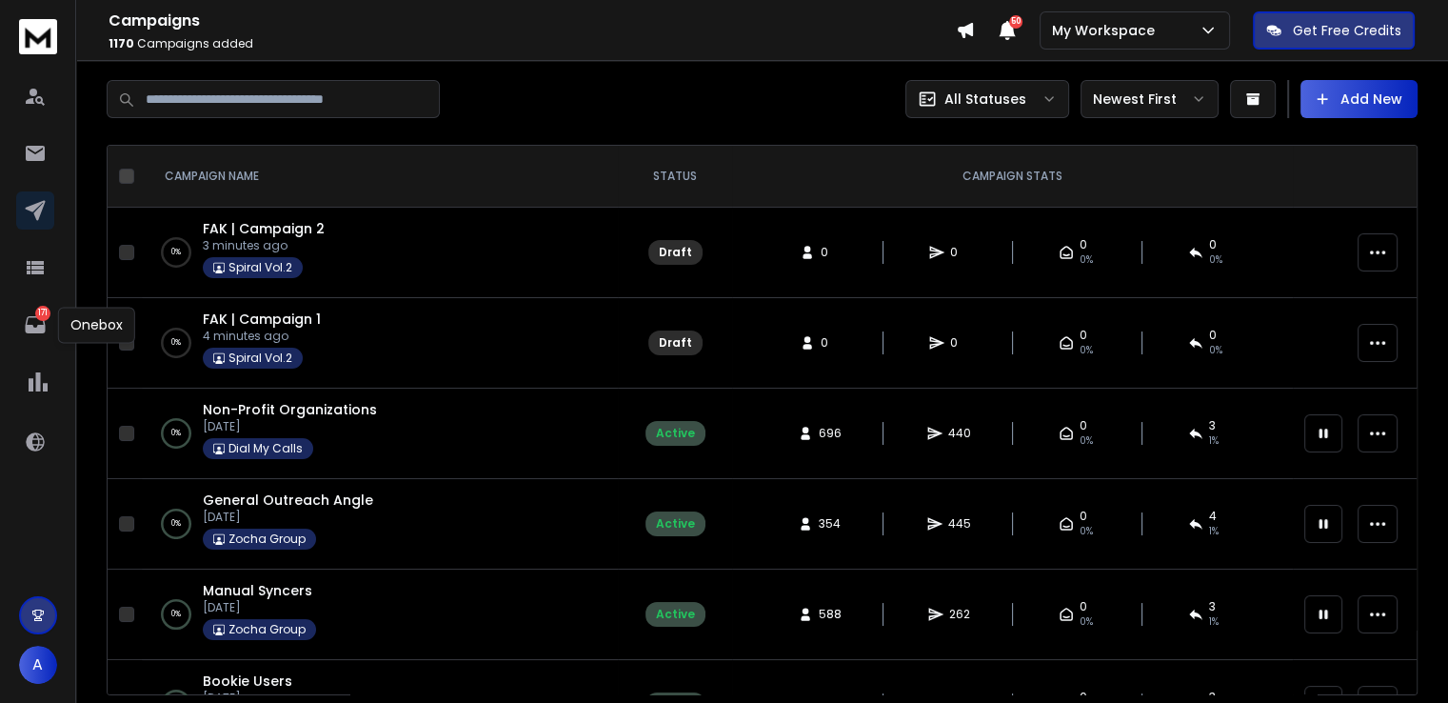
click at [37, 317] on icon at bounding box center [35, 324] width 20 height 17
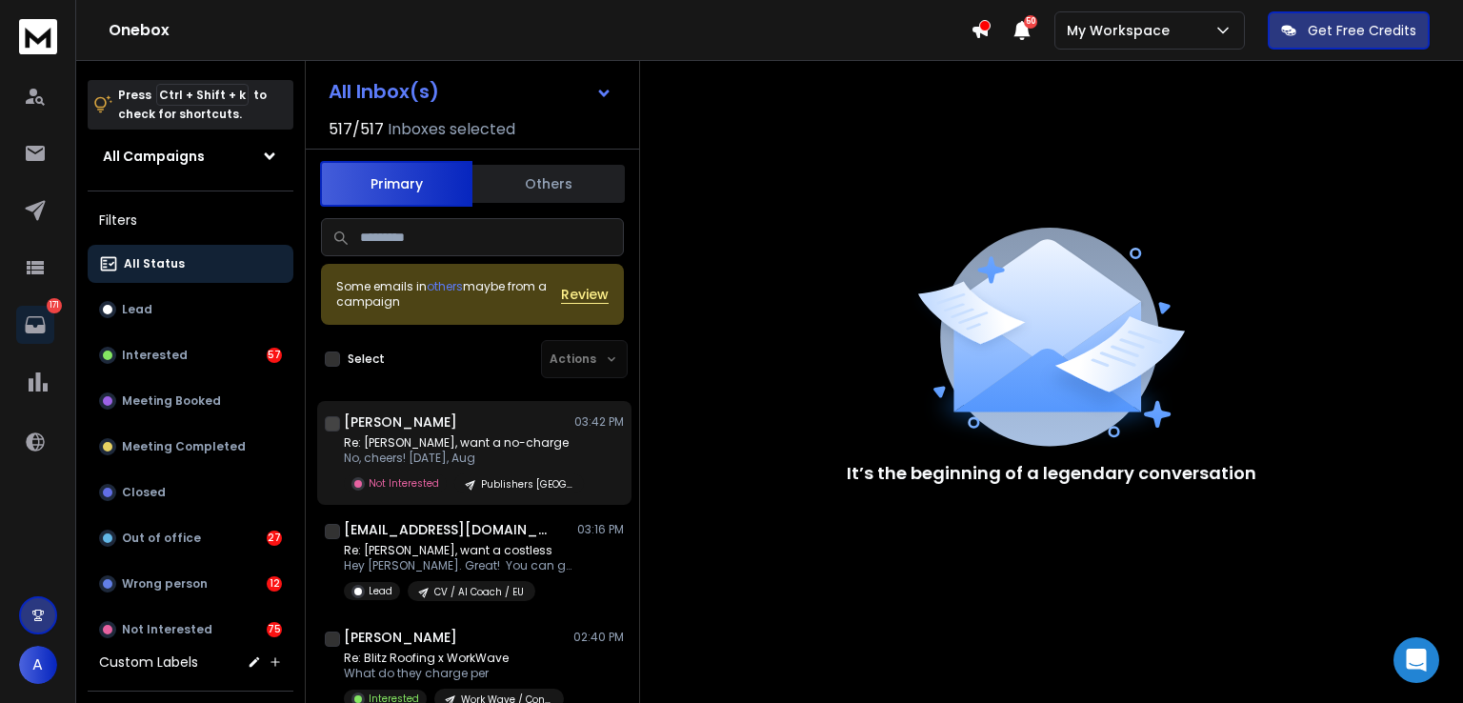
scroll to position [317, 0]
